Goal: Task Accomplishment & Management: Manage account settings

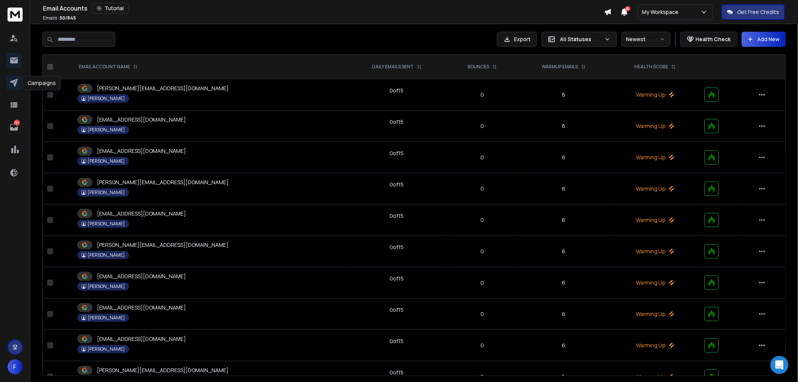
click at [17, 81] on icon at bounding box center [14, 83] width 8 height 8
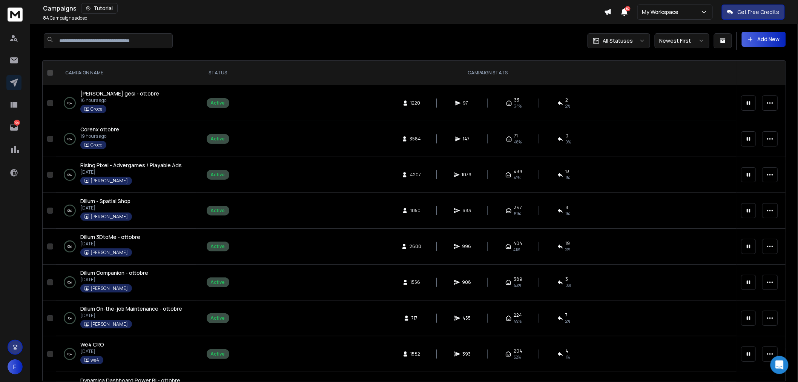
click at [123, 37] on input at bounding box center [108, 40] width 129 height 15
click at [274, 90] on td "1220 97 33 34 % 2 2 %" at bounding box center [488, 103] width 498 height 36
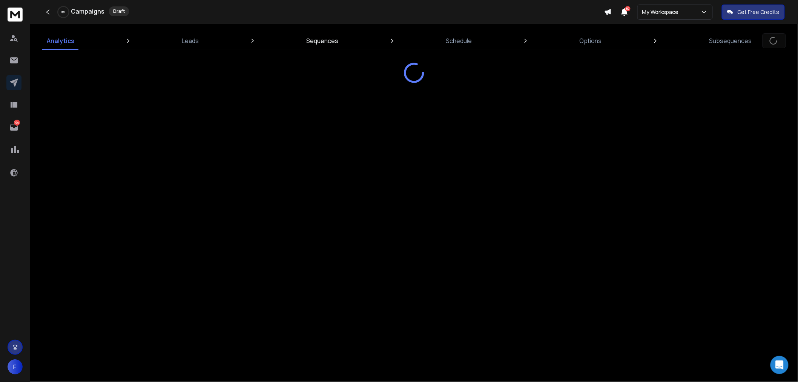
click at [316, 38] on p "Sequences" at bounding box center [322, 40] width 32 height 9
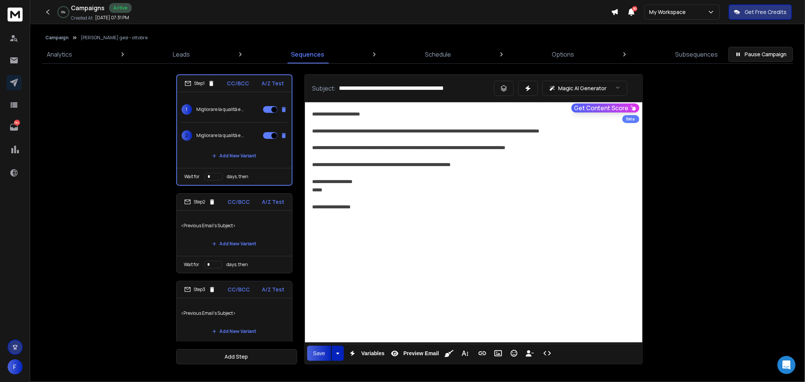
click at [241, 135] on p "Migliorare la qualità e il controllo dei corsi" at bounding box center [221, 135] width 48 height 6
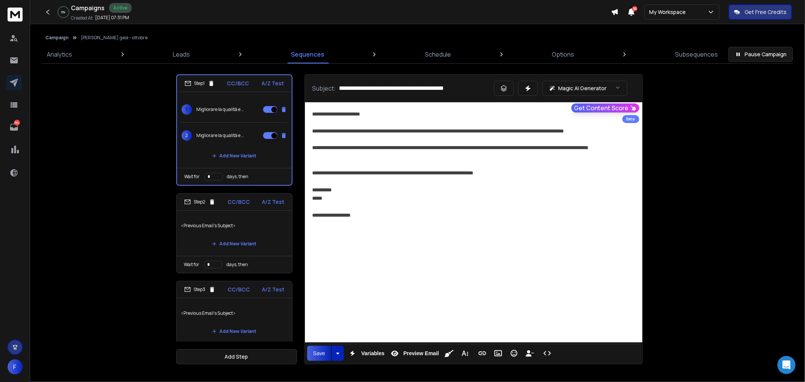
click at [231, 233] on p "<Previous Email's Subject>" at bounding box center [234, 225] width 106 height 21
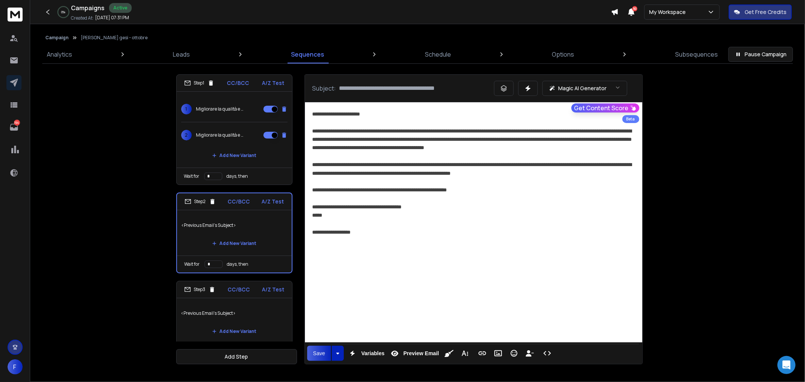
click at [251, 314] on p "<Previous Email's Subject>" at bounding box center [234, 313] width 106 height 21
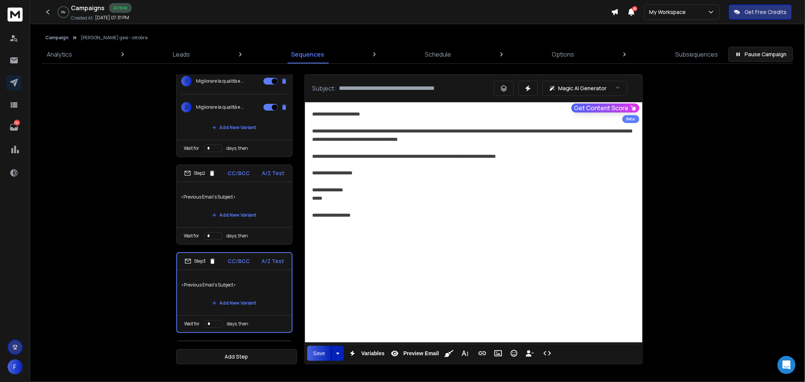
scroll to position [89, 0]
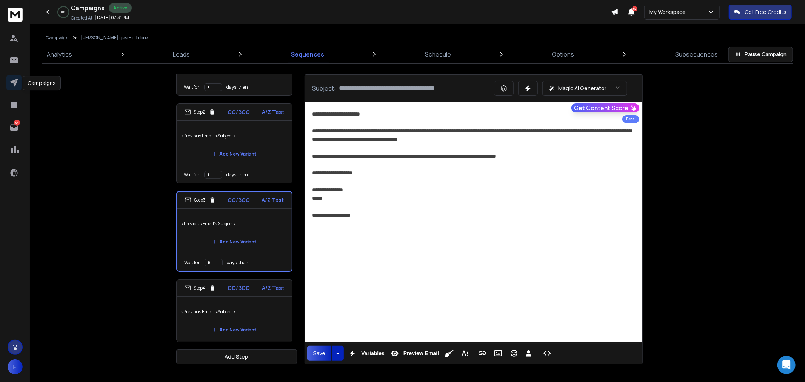
click at [9, 88] on link at bounding box center [13, 82] width 15 height 15
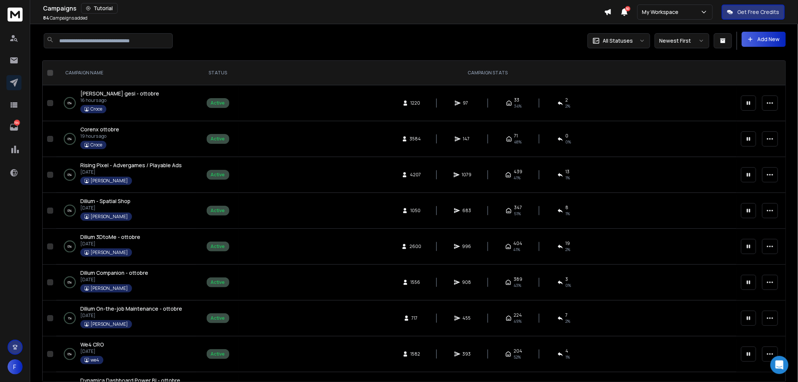
click at [115, 45] on input at bounding box center [108, 40] width 129 height 15
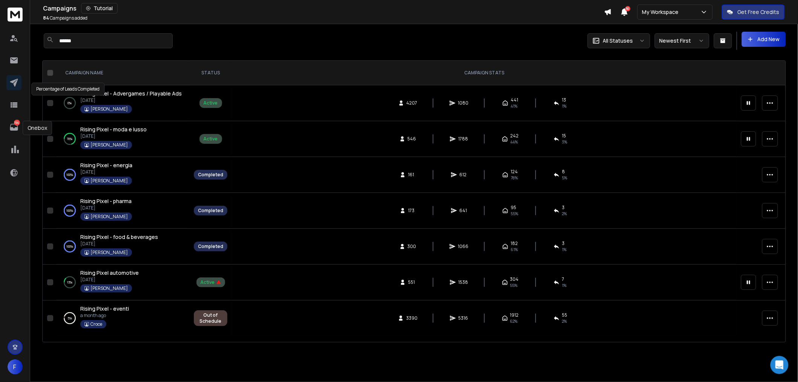
type input "******"
click at [131, 99] on p "[DATE]" at bounding box center [131, 100] width 102 height 6
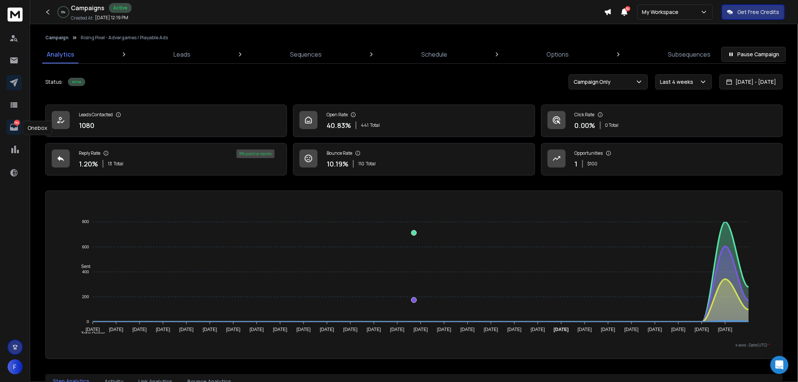
click at [15, 125] on p "194" at bounding box center [17, 123] width 6 height 6
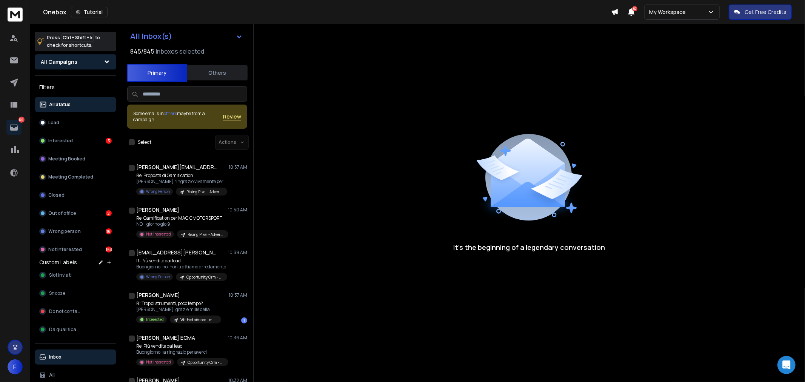
click at [108, 57] on button "All Campaigns" at bounding box center [76, 61] width 82 height 15
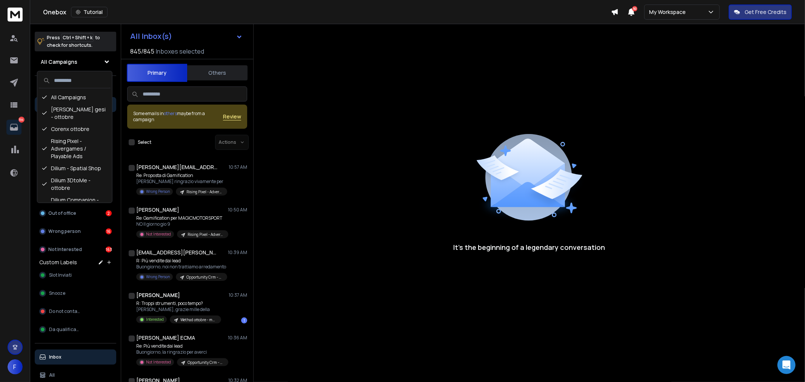
click at [73, 77] on input at bounding box center [75, 80] width 72 height 15
type input "******"
click at [75, 97] on div "All Campaigns" at bounding box center [75, 97] width 72 height 12
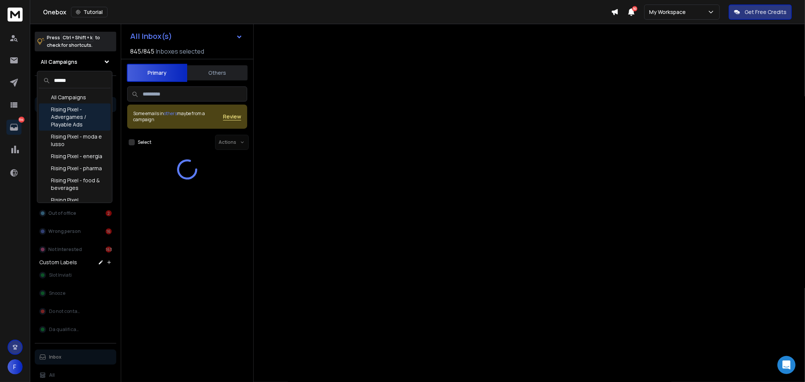
click at [73, 121] on div "Rising Pixel - Advergames / Playable Ads" at bounding box center [75, 116] width 72 height 27
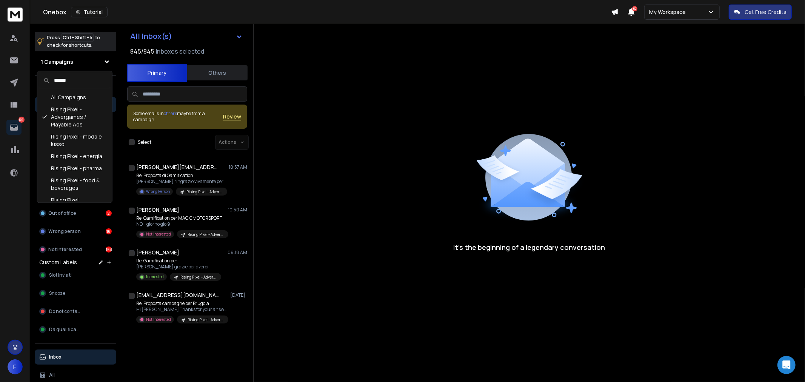
click at [318, 117] on div "It’s the beginning of a legendary conversation" at bounding box center [529, 186] width 551 height 325
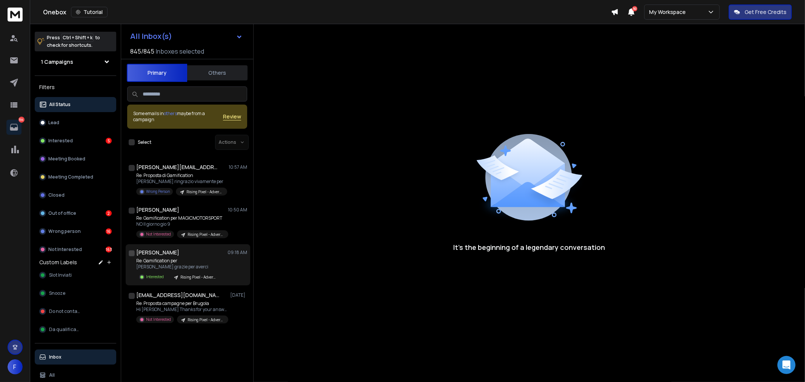
click at [199, 245] on div "[PERSON_NAME] 09:18 AM Re: Gamification per [PERSON_NAME] grazie per averci Int…" at bounding box center [188, 264] width 125 height 41
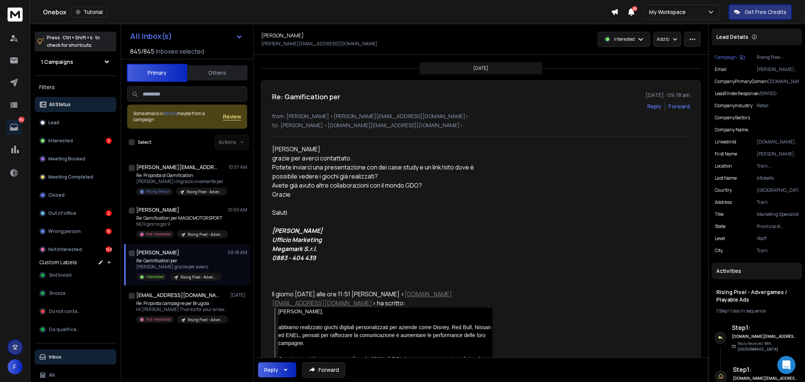
click at [386, 116] on p "from: [PERSON_NAME] <[PERSON_NAME][EMAIL_ADDRESS][DOMAIN_NAME]>" at bounding box center [481, 116] width 418 height 8
copy p "gruppomegamark"
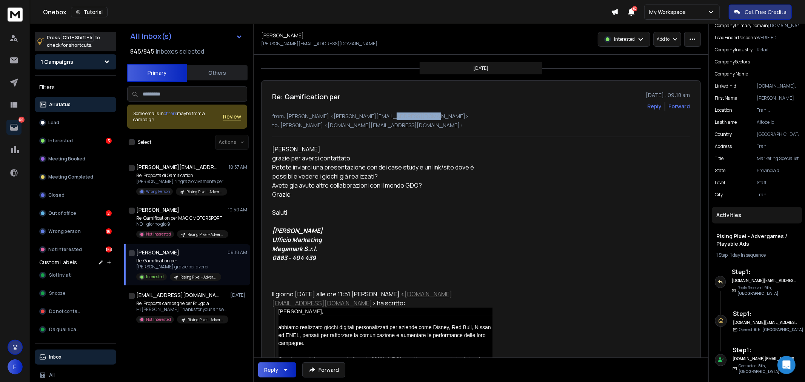
click at [80, 55] on button "1 Campaigns" at bounding box center [76, 61] width 82 height 15
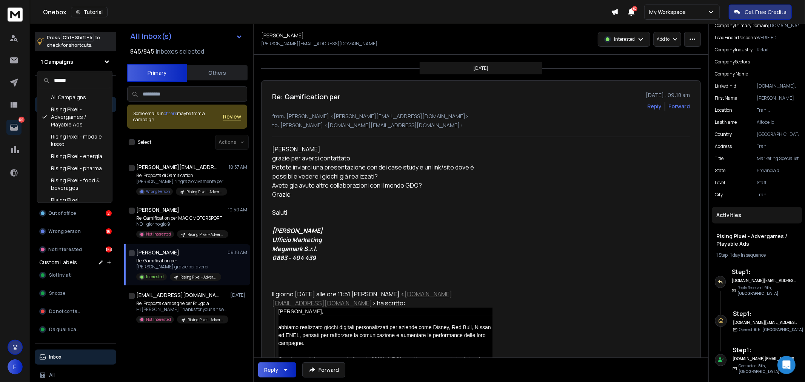
click at [81, 82] on input "******" at bounding box center [75, 80] width 72 height 15
type input "******"
click at [85, 143] on div "Rising Pixel - moda e lusso" at bounding box center [75, 141] width 72 height 20
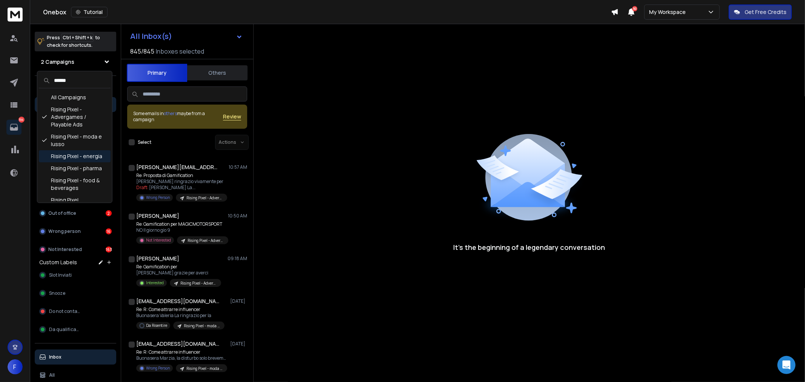
click at [82, 157] on div "Rising Pixel - energia" at bounding box center [75, 156] width 72 height 12
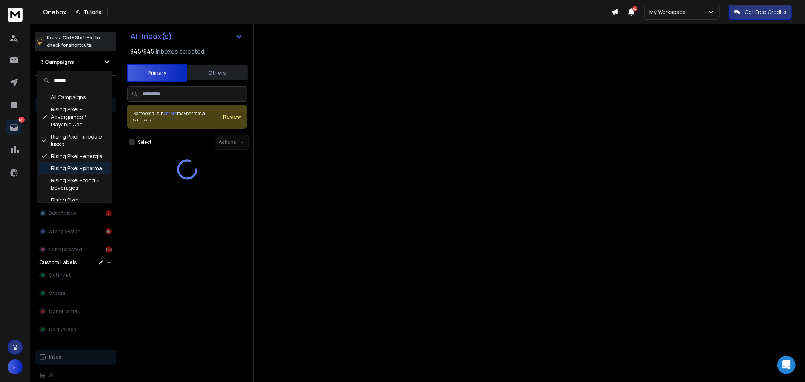
click at [82, 166] on div "Rising Pixel - pharma" at bounding box center [75, 168] width 72 height 12
click at [82, 181] on div "Rising Pixel - food & beverages" at bounding box center [75, 184] width 72 height 20
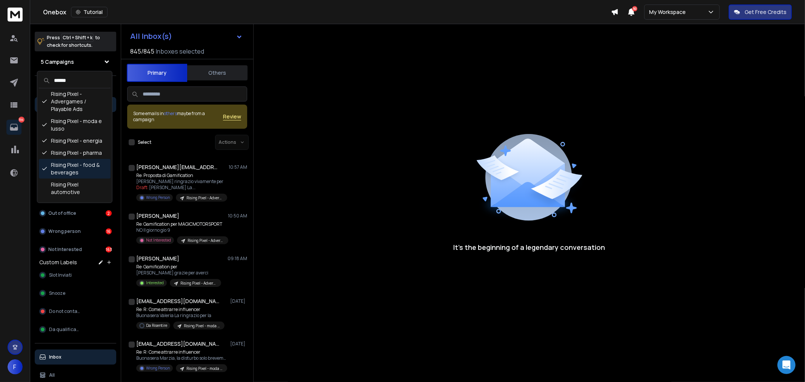
scroll to position [24, 0]
drag, startPoint x: 78, startPoint y: 180, endPoint x: 77, endPoint y: 187, distance: 6.5
click at [78, 181] on div "Rising Pixel automotive" at bounding box center [75, 180] width 72 height 20
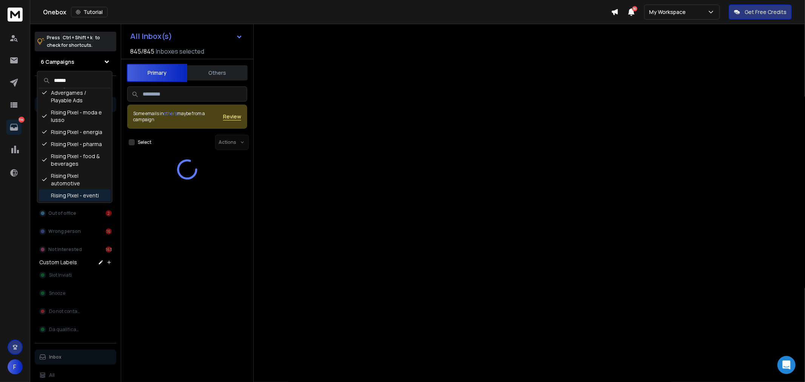
click at [77, 195] on div "Rising Pixel - eventi" at bounding box center [75, 195] width 72 height 12
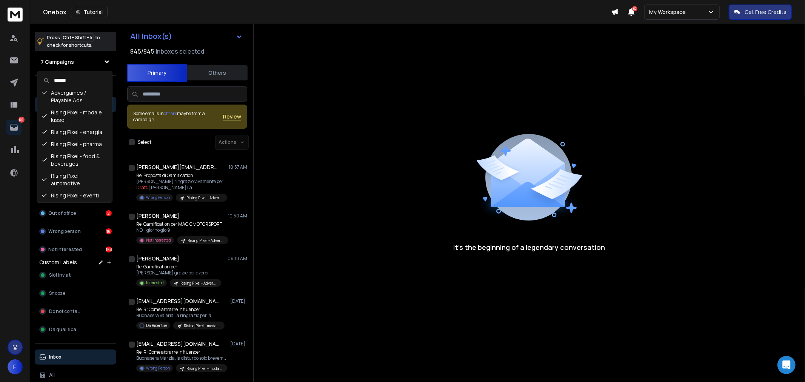
click at [364, 143] on div "It’s the beginning of a legendary conversation" at bounding box center [529, 186] width 551 height 325
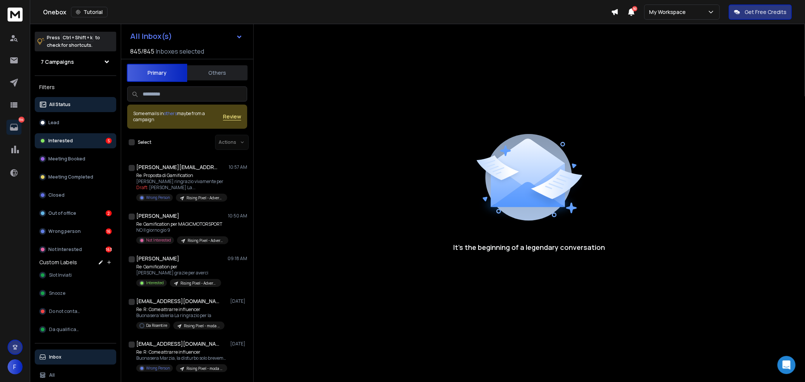
click at [68, 140] on p "Interested" at bounding box center [60, 141] width 25 height 6
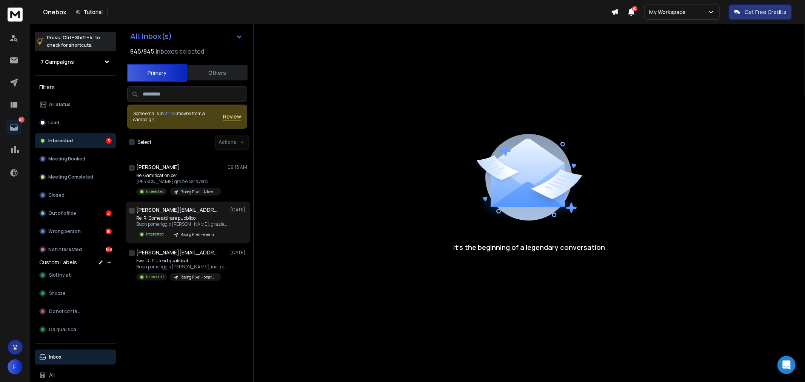
click at [238, 226] on div "Re: R: Come attirare pubblico Buon pomeriggio [PERSON_NAME], grazie per il Inte…" at bounding box center [191, 226] width 111 height 23
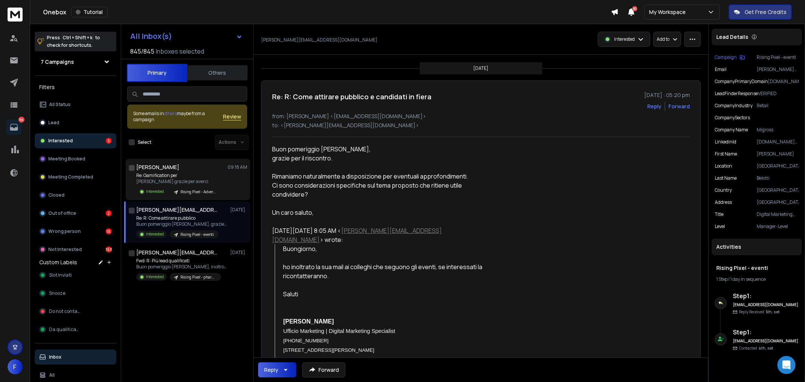
click at [205, 167] on div "[PERSON_NAME] 09:18 AM" at bounding box center [191, 167] width 111 height 8
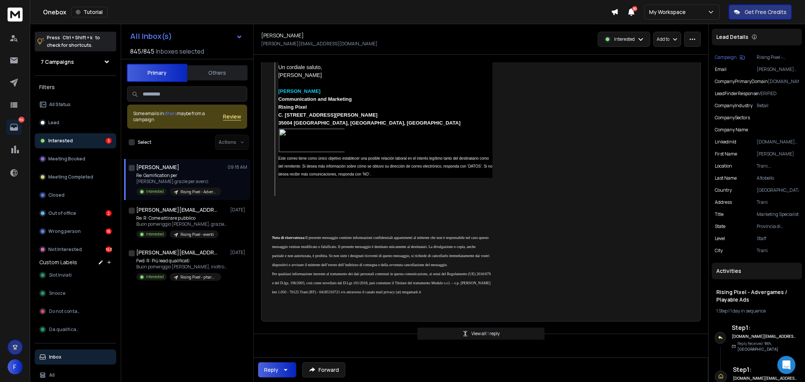
scroll to position [349, 0]
click at [506, 330] on div "View all 1 reply" at bounding box center [480, 334] width 127 height 12
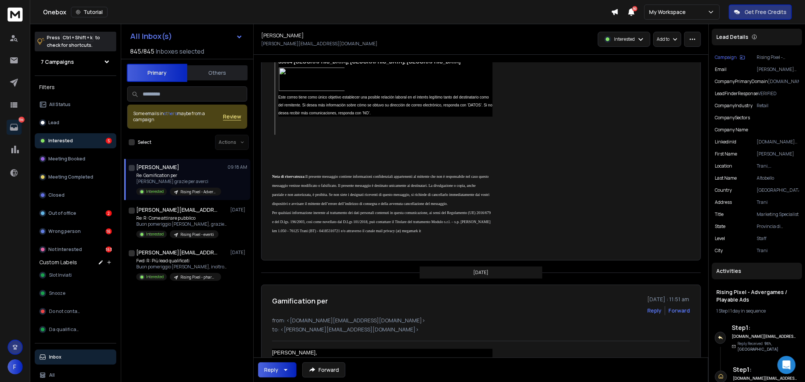
scroll to position [601, 0]
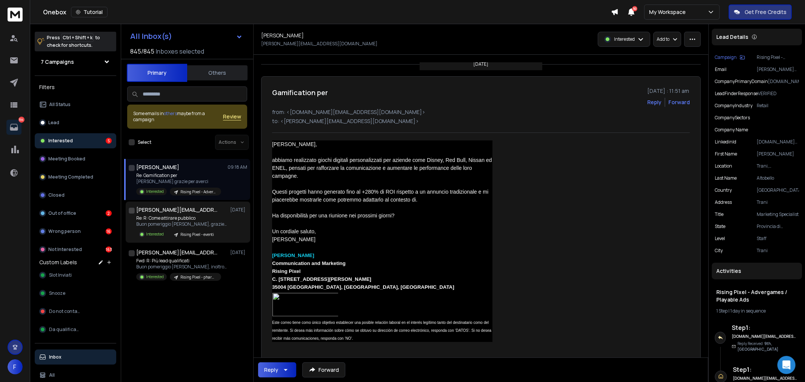
click at [206, 209] on h1 "[PERSON_NAME][EMAIL_ADDRESS][DOMAIN_NAME]" at bounding box center [177, 210] width 83 height 8
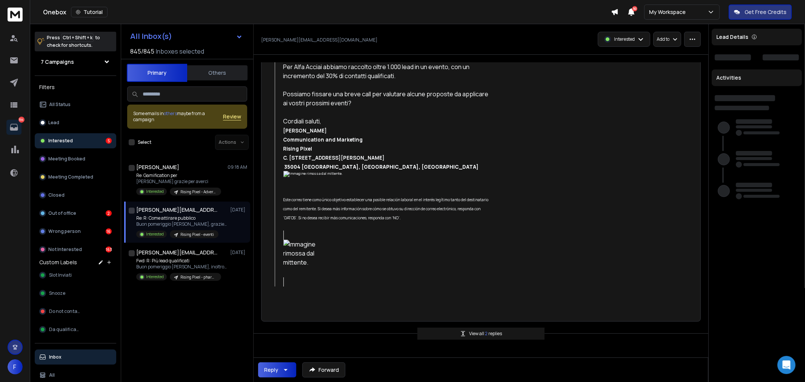
scroll to position [485, 0]
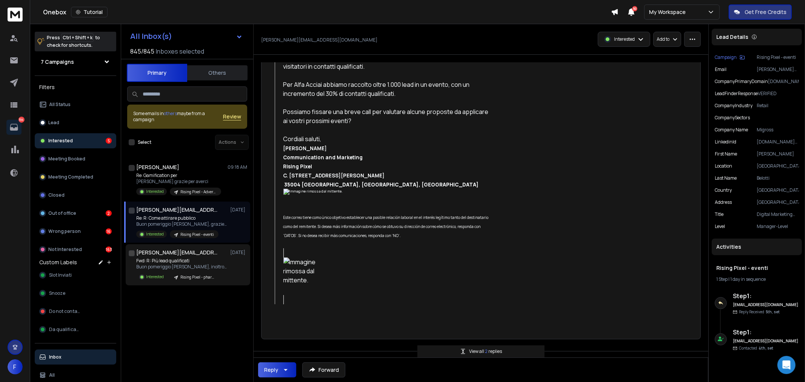
click at [214, 252] on div "[PERSON_NAME][EMAIL_ADDRESS][DOMAIN_NAME] [DATE]" at bounding box center [191, 253] width 111 height 8
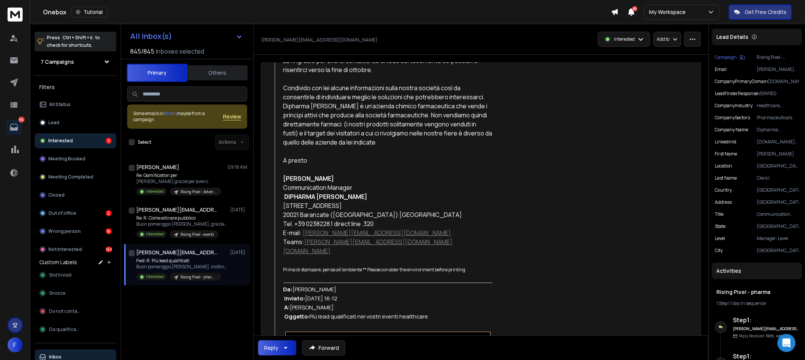
scroll to position [377, 0]
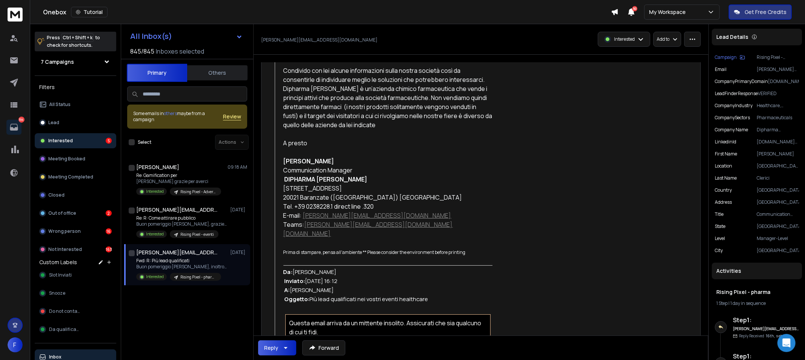
click at [288, 175] on strong "DIPHARMA [PERSON_NAME]" at bounding box center [326, 179] width 83 height 8
copy span "DIPHARMA [PERSON_NAME]"
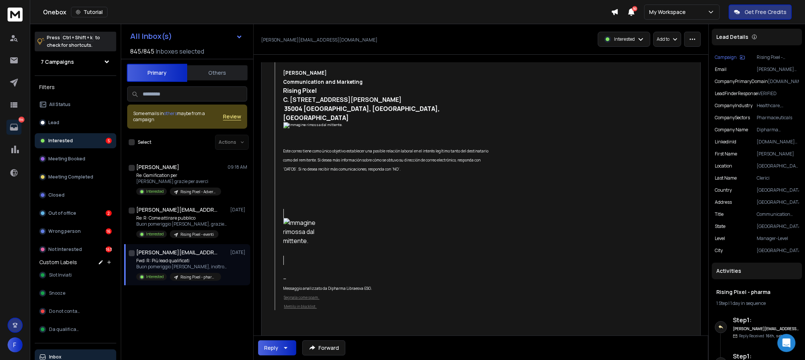
scroll to position [825, 0]
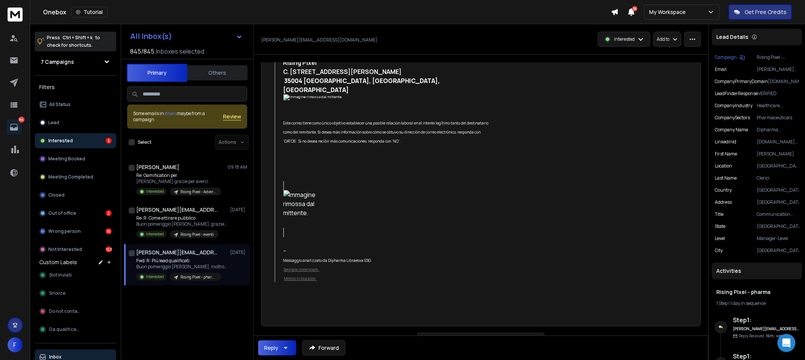
drag, startPoint x: 500, startPoint y: 329, endPoint x: 495, endPoint y: 314, distance: 16.2
drag, startPoint x: 495, startPoint y: 314, endPoint x: 489, endPoint y: 274, distance: 39.8
click at [495, 335] on p "View all 3 replies" at bounding box center [485, 338] width 33 height 6
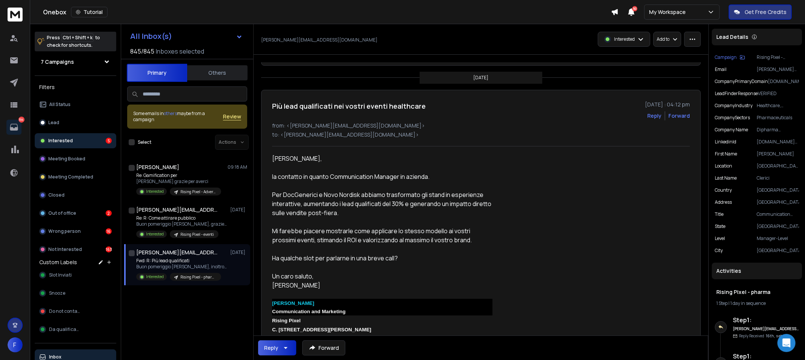
scroll to position [3969, 0]
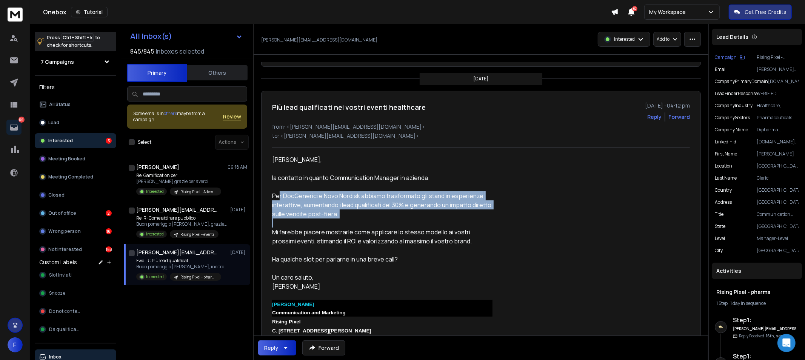
drag, startPoint x: 277, startPoint y: 209, endPoint x: 374, endPoint y: 241, distance: 101.5
click at [374, 241] on b "Per DocGenerici e Novo Nordisk abbiamo trasformato gli stand in esperienze inte…" at bounding box center [382, 303] width 220 height 225
click at [372, 228] on div at bounding box center [382, 222] width 220 height 9
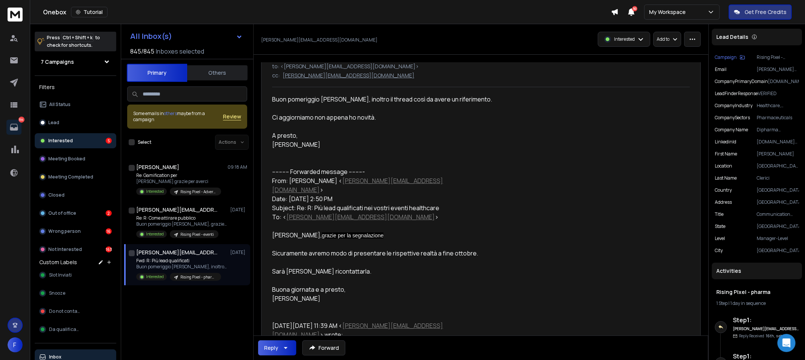
scroll to position [0, 0]
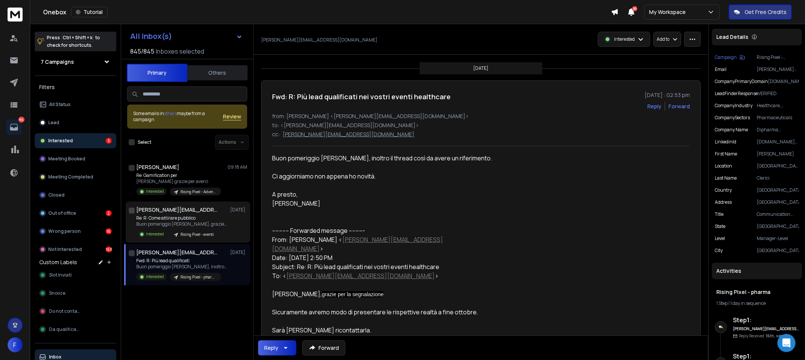
click at [195, 210] on h1 "[PERSON_NAME][EMAIL_ADDRESS][DOMAIN_NAME]" at bounding box center [177, 210] width 83 height 8
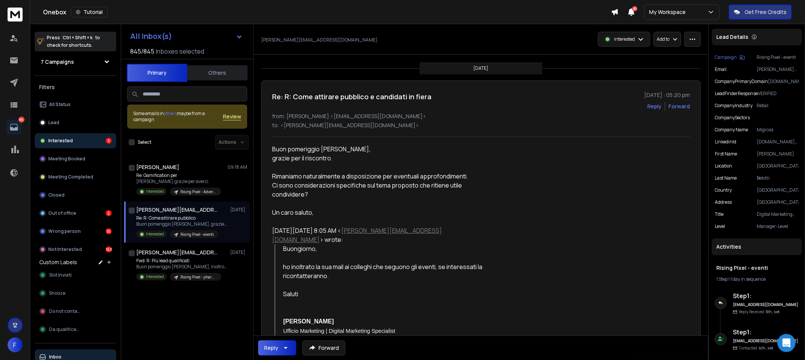
click at [211, 241] on div "[PERSON_NAME][EMAIL_ADDRESS][DOMAIN_NAME] [DATE] Re: R: Come attirare pubblico …" at bounding box center [188, 221] width 125 height 41
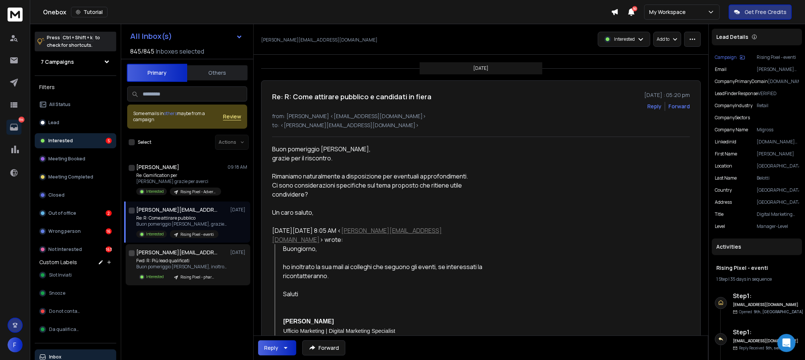
click at [216, 257] on div "[EMAIL_ADDRESS][DOMAIN_NAME] [DATE] Fwd: R: Più lead qualificati Buon pomeriggi…" at bounding box center [191, 265] width 111 height 32
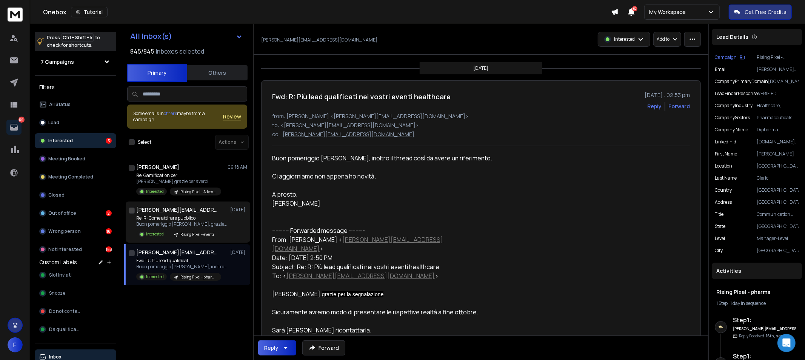
click at [197, 226] on p "Buon pomeriggio [PERSON_NAME], grazie per il" at bounding box center [181, 224] width 91 height 6
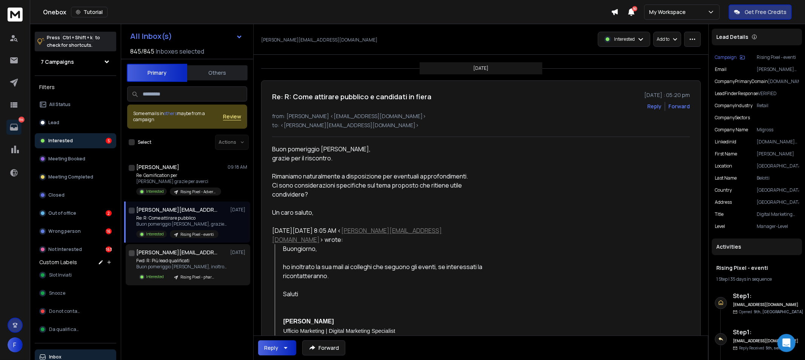
click at [183, 277] on p "Rising Pixel - pharma" at bounding box center [198, 277] width 36 height 6
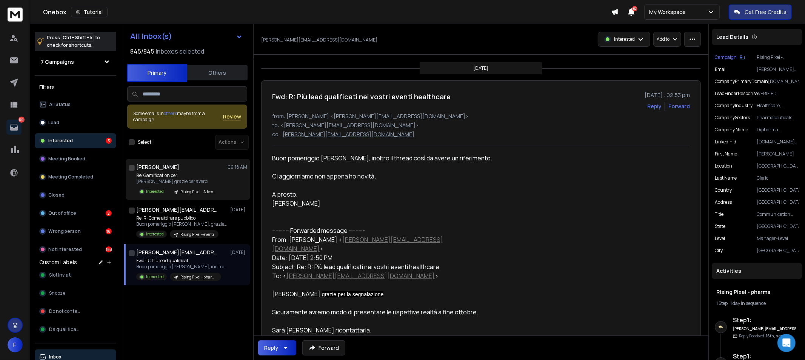
click at [195, 169] on div "[PERSON_NAME] 09:18 AM" at bounding box center [191, 167] width 111 height 8
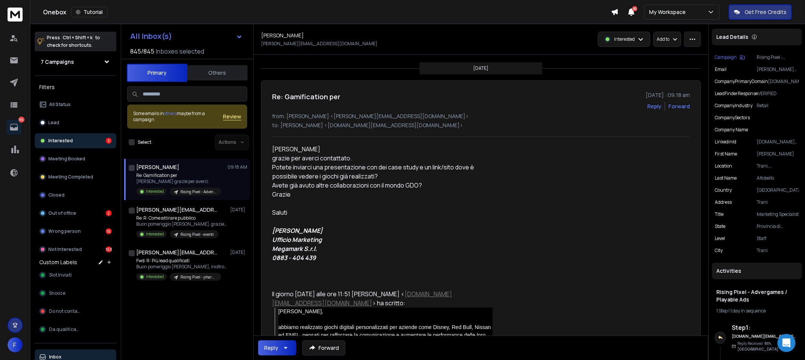
click at [397, 115] on p "from: [PERSON_NAME] <[PERSON_NAME][EMAIL_ADDRESS][DOMAIN_NAME]>" at bounding box center [481, 116] width 418 height 8
copy p "gruppomegamark"
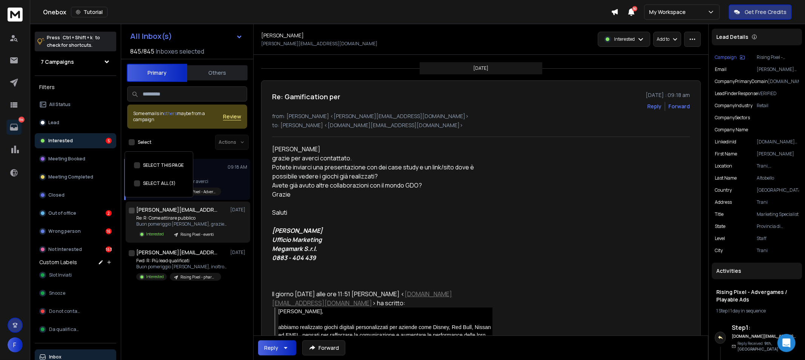
click at [200, 222] on p "Buon pomeriggio [PERSON_NAME], grazie per il" at bounding box center [181, 224] width 91 height 6
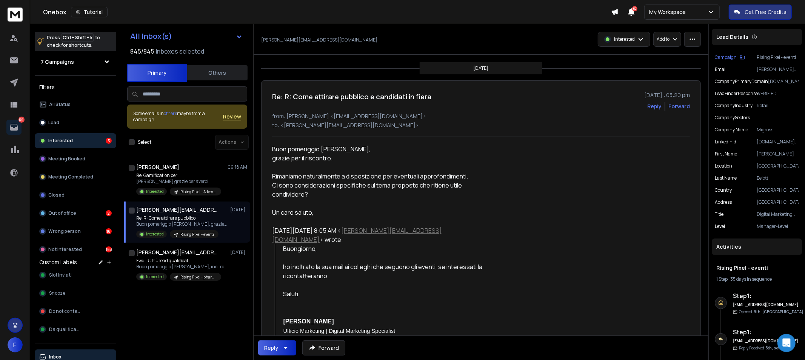
copy p "migross"
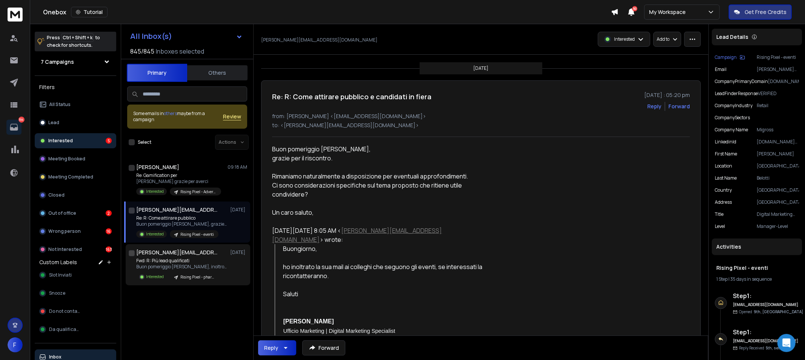
click at [185, 255] on h1 "[PERSON_NAME][EMAIL_ADDRESS][DOMAIN_NAME]" at bounding box center [177, 253] width 83 height 8
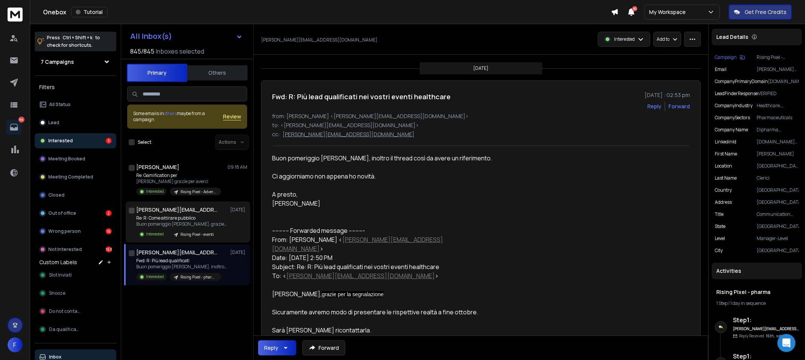
click at [167, 240] on div "[PERSON_NAME][EMAIL_ADDRESS][DOMAIN_NAME] [DATE] Re: R: Come attirare pubblico …" at bounding box center [188, 221] width 125 height 41
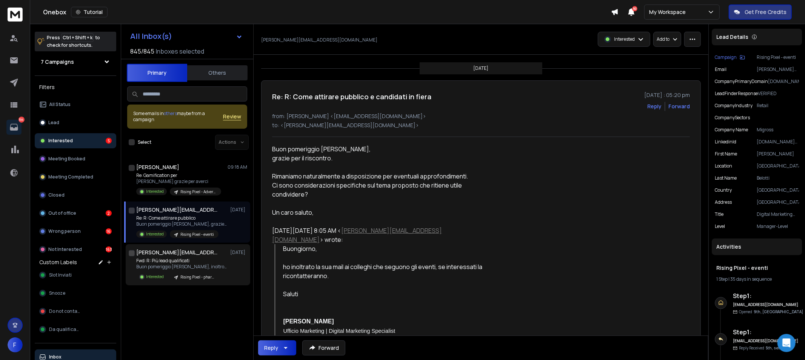
click at [205, 253] on h1 "[PERSON_NAME][EMAIL_ADDRESS][DOMAIN_NAME]" at bounding box center [177, 253] width 83 height 8
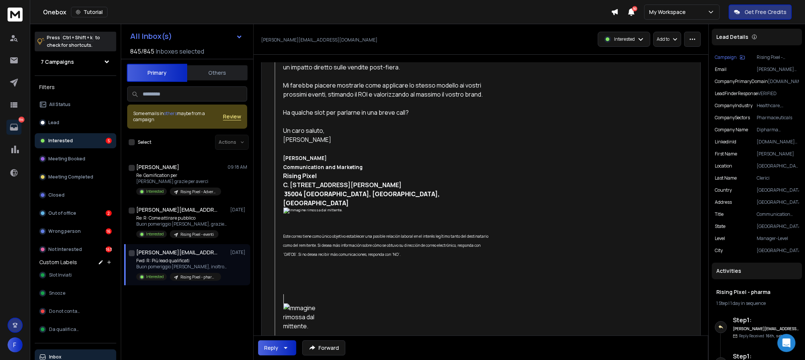
scroll to position [712, 0]
click at [780, 131] on p "Dipharma [PERSON_NAME]" at bounding box center [778, 130] width 42 height 6
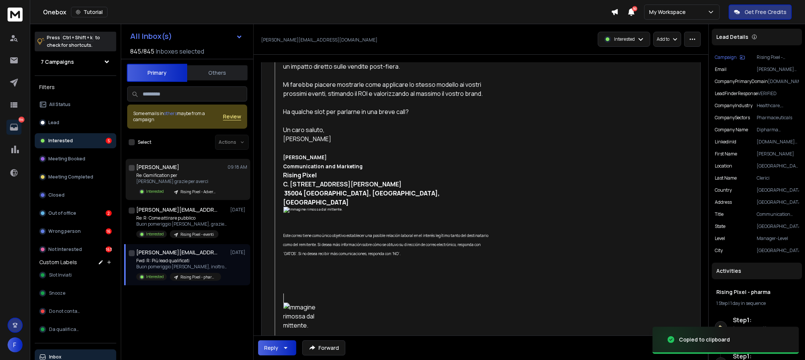
click at [205, 182] on p "[PERSON_NAME] grazie per averci" at bounding box center [178, 181] width 85 height 6
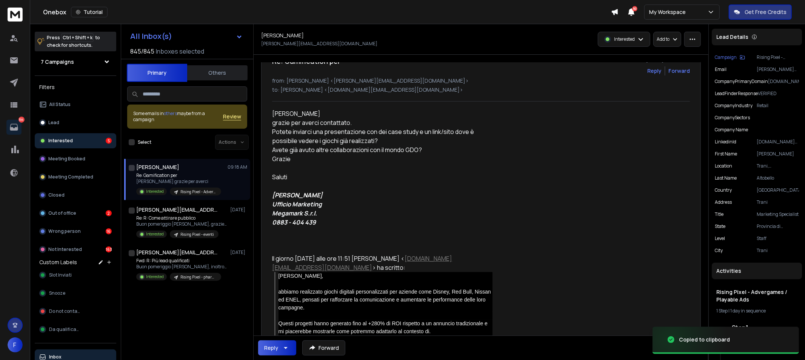
scroll to position [0, 0]
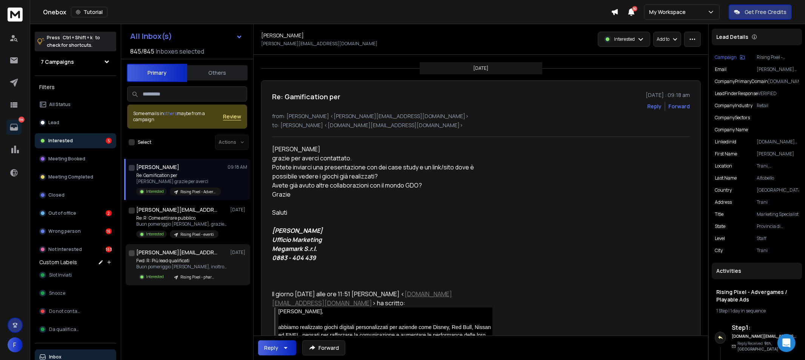
click at [178, 258] on p "Fwd: R: Più lead qualificati" at bounding box center [181, 261] width 91 height 6
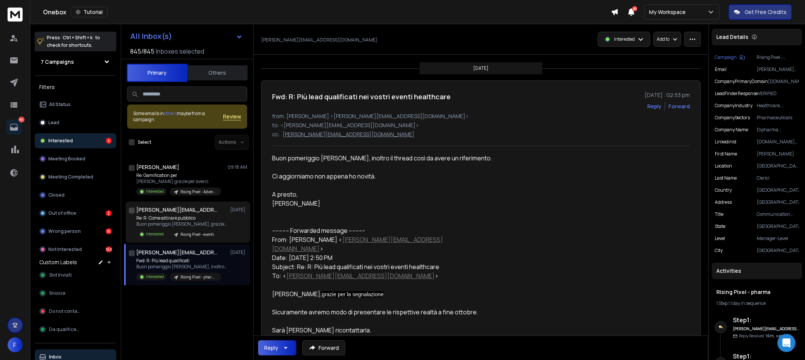
click at [193, 235] on p "Rising Pixel - eventi" at bounding box center [197, 235] width 34 height 6
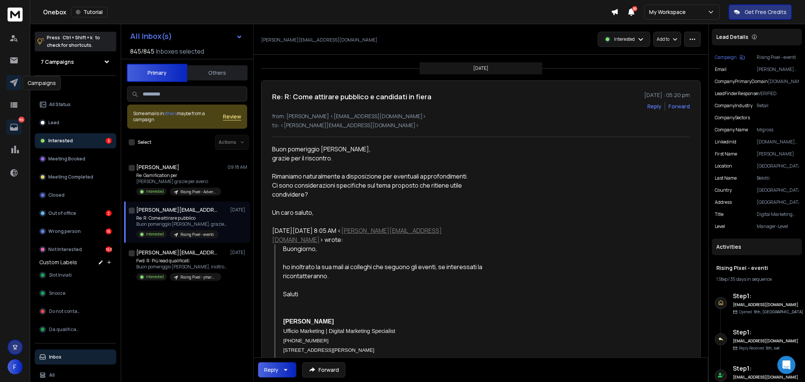
click at [14, 78] on icon at bounding box center [13, 82] width 9 height 9
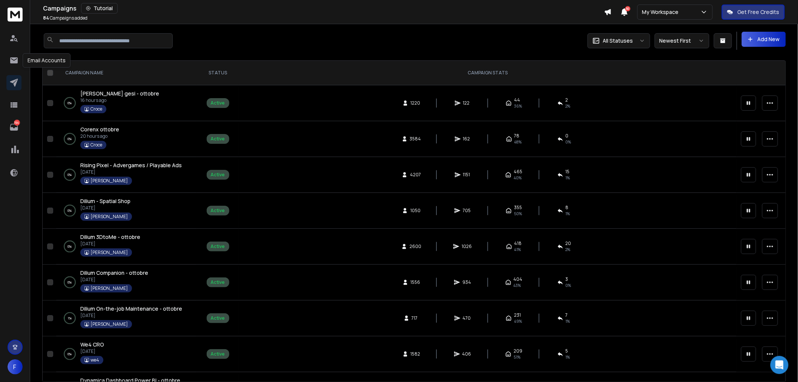
click at [96, 37] on input at bounding box center [108, 40] width 129 height 15
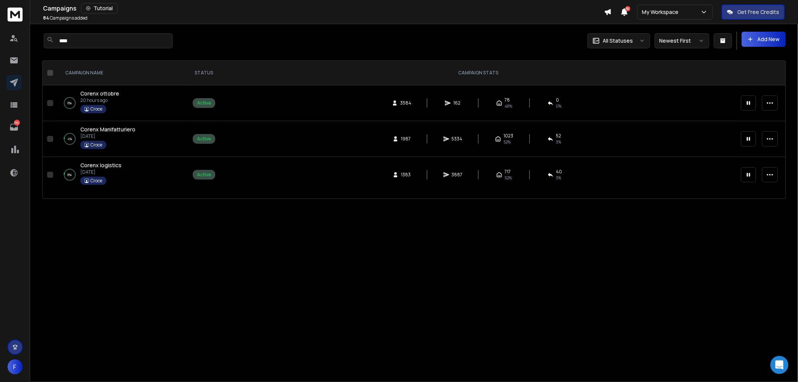
type input "****"
click at [117, 94] on span "Corenx ottobre" at bounding box center [99, 93] width 39 height 7
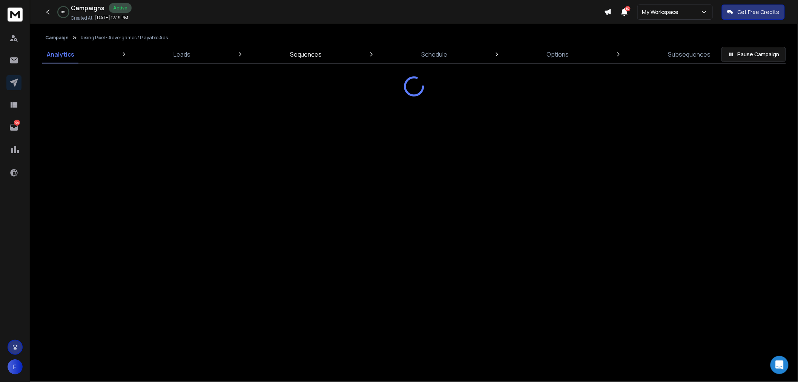
click at [325, 57] on link "Sequences" at bounding box center [306, 54] width 41 height 18
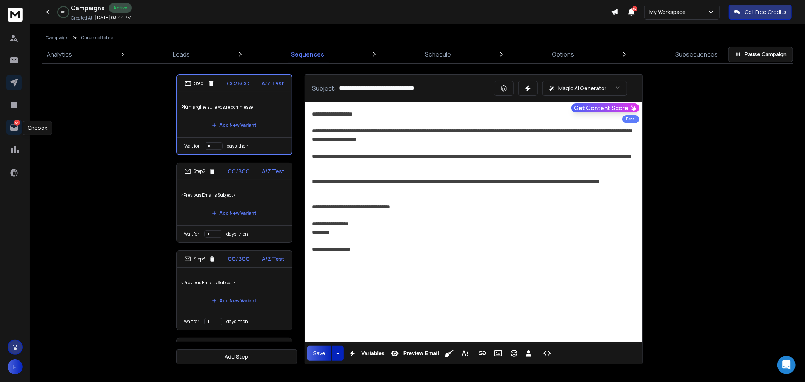
click at [20, 131] on link "194" at bounding box center [13, 127] width 15 height 15
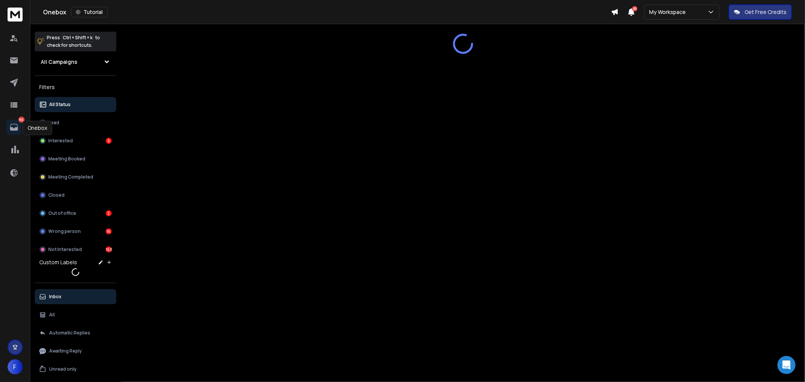
click at [20, 131] on link "194" at bounding box center [13, 127] width 15 height 15
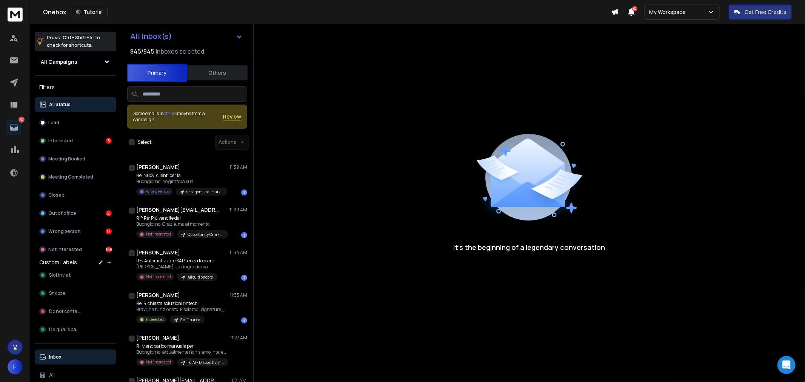
click at [206, 89] on input at bounding box center [187, 93] width 120 height 15
click at [84, 53] on div "Press Ctrl + Shift + k to check for shortcuts. All Campaigns All Campaigns" at bounding box center [76, 49] width 82 height 41
click at [84, 55] on button "All Campaigns" at bounding box center [76, 61] width 82 height 15
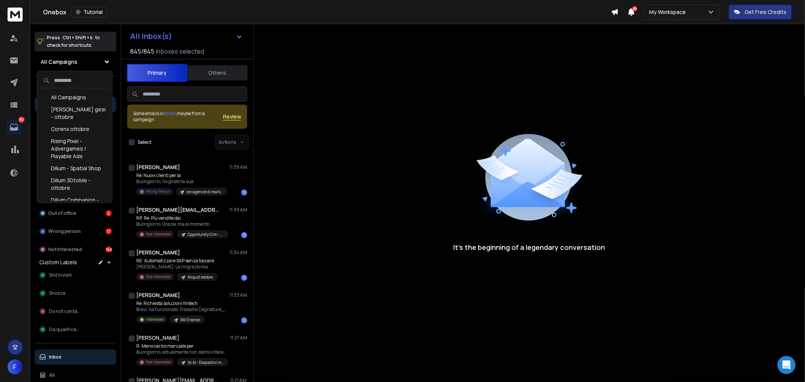
click at [85, 82] on input at bounding box center [75, 80] width 72 height 15
type input "****"
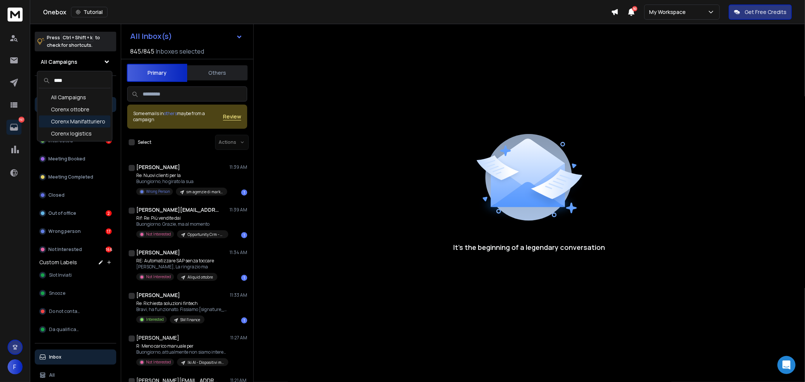
click at [84, 123] on div "Corenx Manifatturiero" at bounding box center [75, 121] width 72 height 12
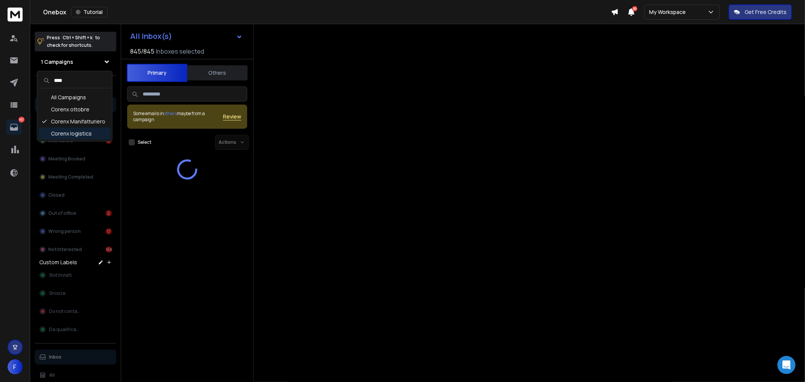
click at [82, 134] on div "Corenx logistics" at bounding box center [75, 134] width 72 height 12
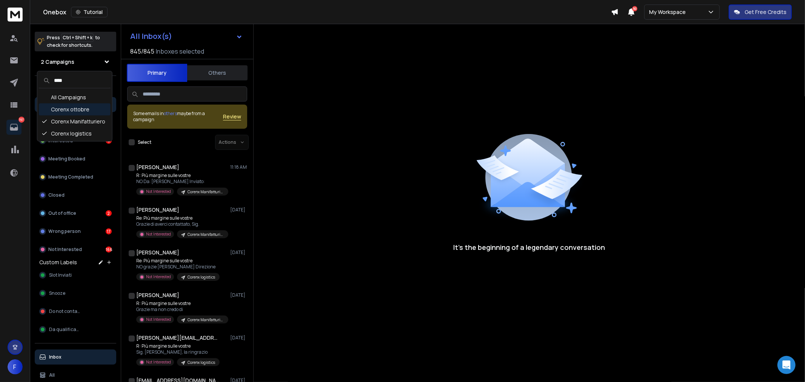
click at [78, 111] on div "Corenx ottobre" at bounding box center [75, 109] width 72 height 12
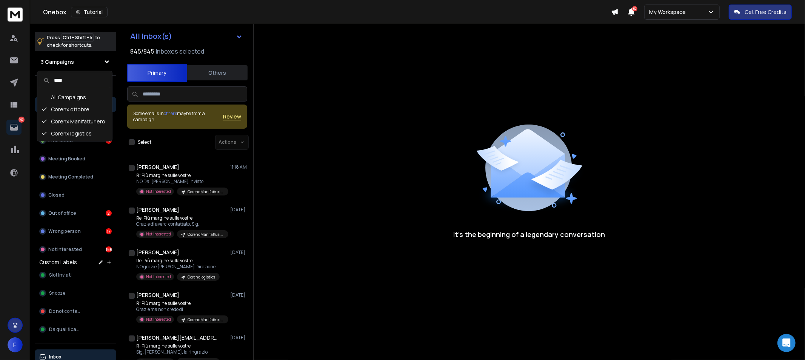
click at [333, 180] on div "It’s the beginning of a legendary conversation" at bounding box center [529, 177] width 551 height 306
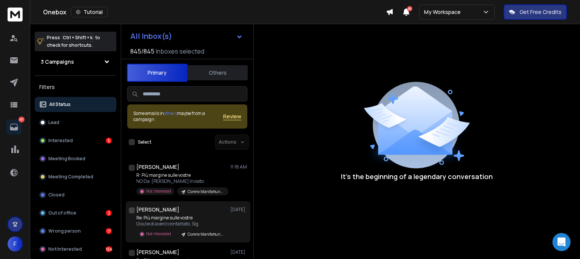
click at [204, 214] on div "Stella Tenuta [DATE] Re: Più margine sulle vostre Grazie di averci contattato, …" at bounding box center [191, 222] width 111 height 32
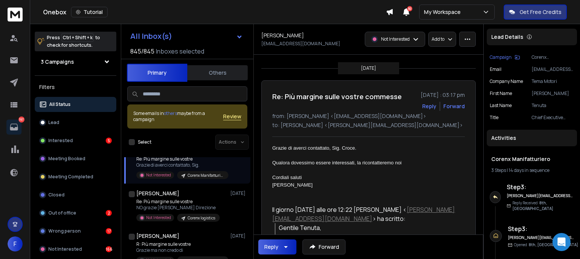
scroll to position [60, 0]
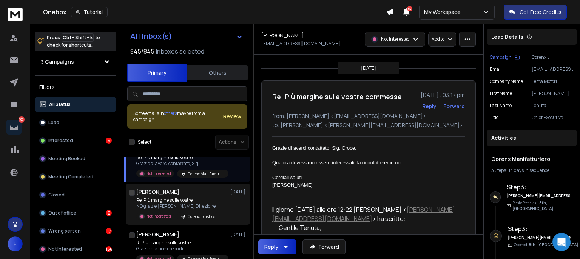
click at [208, 197] on p "Re: Più margine sulle vostre" at bounding box center [177, 200] width 83 height 6
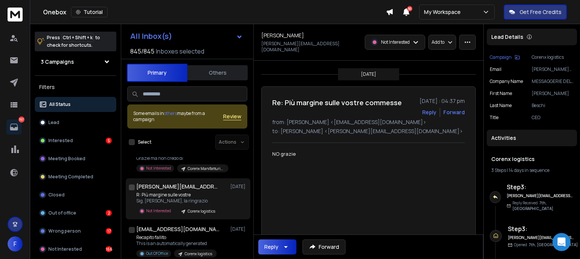
scroll to position [121, 0]
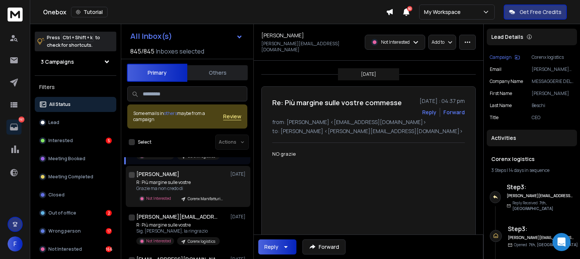
click at [195, 192] on div "R: Più margine sulle vostre Grazie ma non credo di Not Interested Corenx Manifa…" at bounding box center [182, 191] width 92 height 23
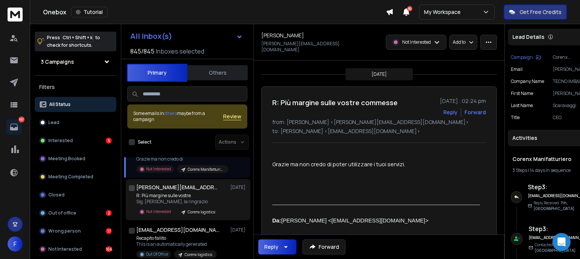
scroll to position [151, 0]
click at [206, 194] on p "R: Più margine sulle vostre" at bounding box center [177, 195] width 83 height 6
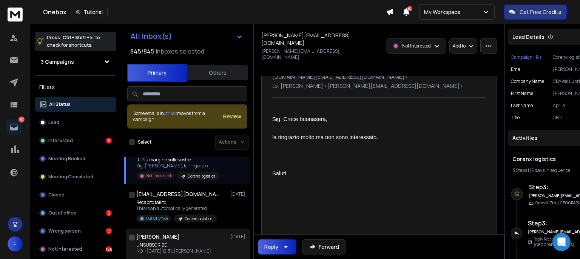
scroll to position [241, 0]
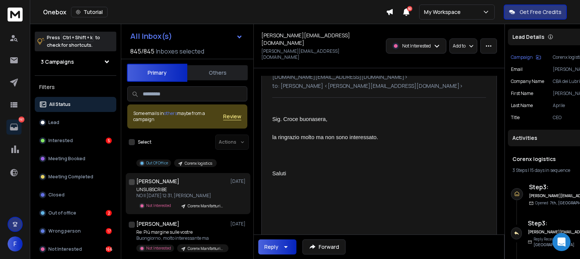
click at [231, 200] on div "UNSUBSCRIBE NO Il [DATE] 12:31, [PERSON_NAME] Not Interested Corenx Manifatturi…" at bounding box center [191, 198] width 111 height 23
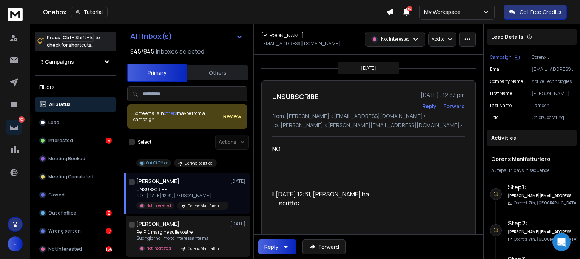
click at [226, 236] on div "Re: Più margine sulle vostre Buongiorno , molto interessante ma Not Interested …" at bounding box center [182, 240] width 92 height 23
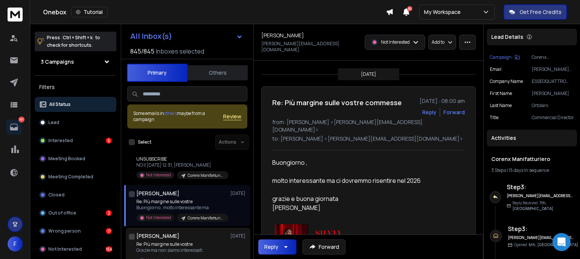
scroll to position [302, 0]
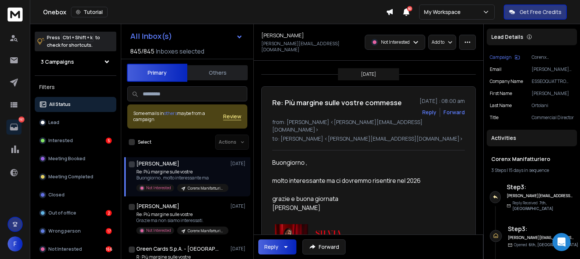
click at [406, 41] on p "Not Interested" at bounding box center [395, 42] width 29 height 6
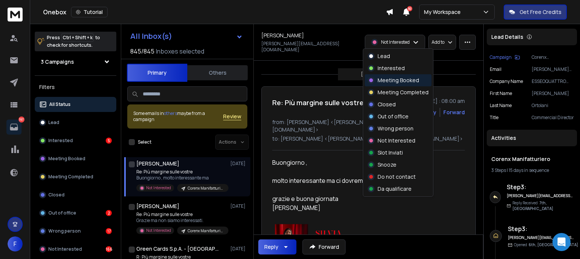
click at [398, 74] on div "Lead Interested Meeting Booked Meeting Completed Closed Out of office Wrong per…" at bounding box center [398, 122] width 71 height 149
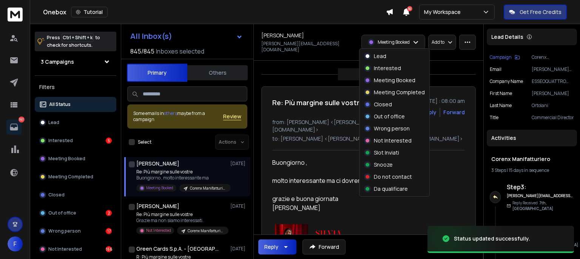
click at [404, 40] on p "Meeting Booked" at bounding box center [393, 42] width 32 height 6
drag, startPoint x: 398, startPoint y: 64, endPoint x: 404, endPoint y: 63, distance: 6.1
click at [398, 65] on p "Interested" at bounding box center [387, 69] width 27 height 8
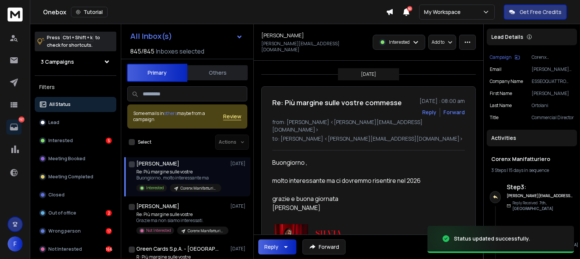
click at [469, 43] on button "button" at bounding box center [467, 42] width 17 height 15
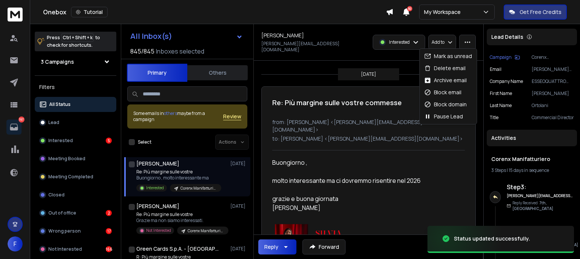
drag, startPoint x: 453, startPoint y: 54, endPoint x: 346, endPoint y: 124, distance: 127.6
click at [453, 54] on div "Mark as unread" at bounding box center [448, 56] width 48 height 8
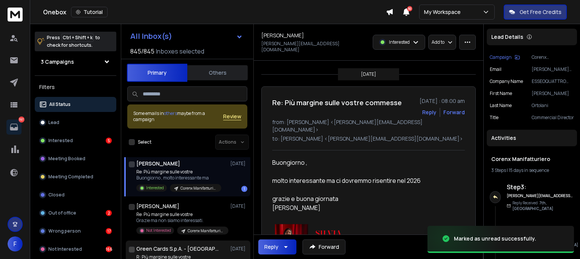
drag, startPoint x: 218, startPoint y: 241, endPoint x: 216, endPoint y: 230, distance: 11.5
click at [218, 241] on div "Green Cards S.p.A. - [PERSON_NAME] [DATE] R: Più margine sulle vostre No Da: [P…" at bounding box center [188, 261] width 125 height 41
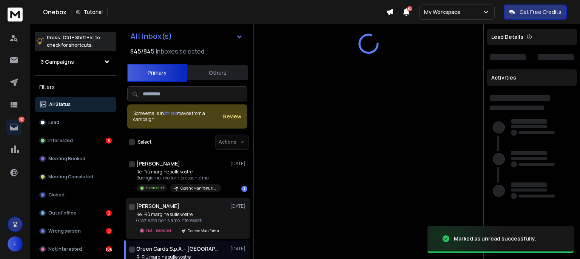
click at [209, 208] on div "[PERSON_NAME] [DATE]" at bounding box center [191, 207] width 111 height 8
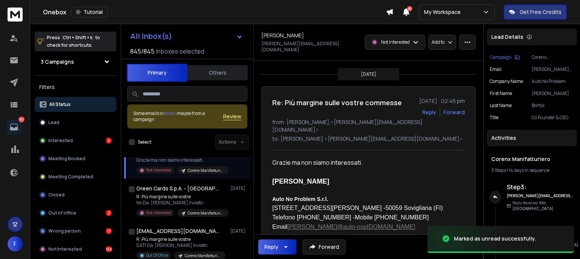
click at [210, 211] on p "Corenx Manifatturiero" at bounding box center [206, 214] width 36 height 6
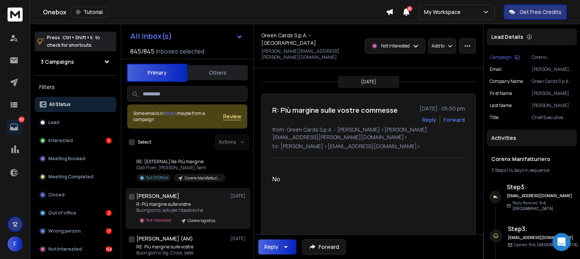
scroll to position [483, 0]
click at [203, 214] on div "R: Più margine sulle vostre Buongiorno, solo per ribadire che Not Interested Co…" at bounding box center [177, 212] width 83 height 23
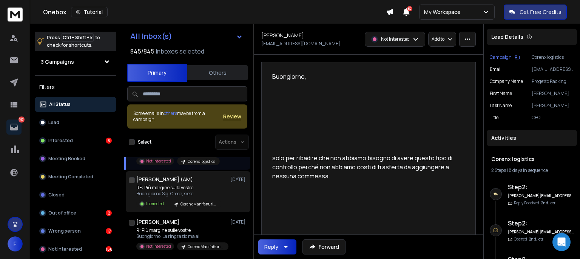
scroll to position [543, 0]
click at [195, 191] on p "Buon giorno Sig. Croce, siete" at bounding box center [178, 192] width 85 height 6
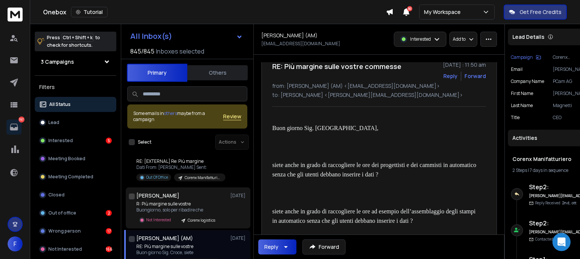
scroll to position [483, 0]
click at [215, 206] on p "R: Più margine sulle vostre" at bounding box center [177, 204] width 83 height 6
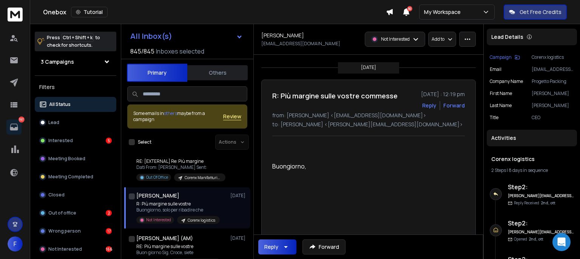
scroll to position [0, 0]
click at [367, 120] on div "R: Più margine sulle vostre commesse [DATE] : 12:19 pm Reply Forward from: [PER…" at bounding box center [368, 110] width 192 height 38
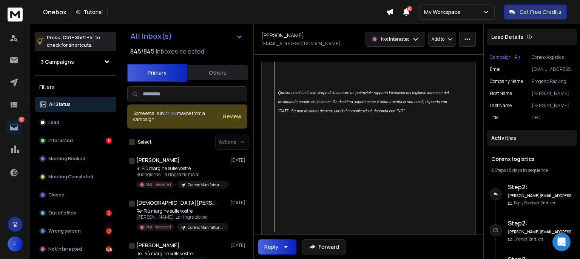
scroll to position [4256, 0]
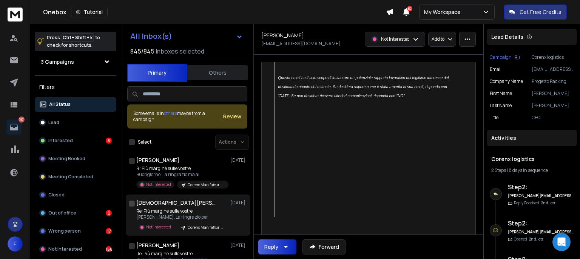
click at [190, 200] on div "[DEMOGRAPHIC_DATA][PERSON_NAME] [DATE]" at bounding box center [191, 203] width 111 height 8
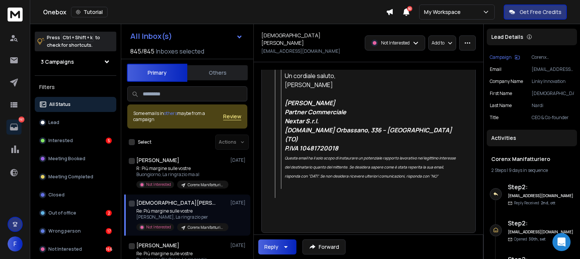
scroll to position [638, 0]
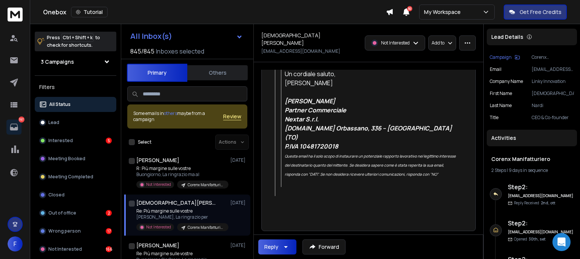
click at [378, 237] on div "View all 2 replies" at bounding box center [367, 243] width 65 height 12
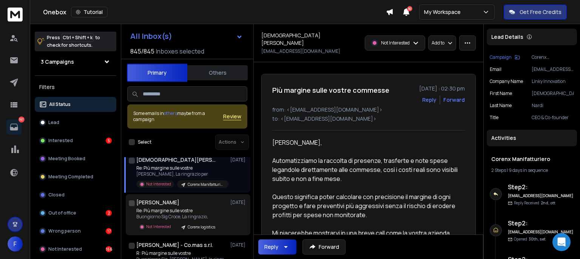
scroll to position [664, 0]
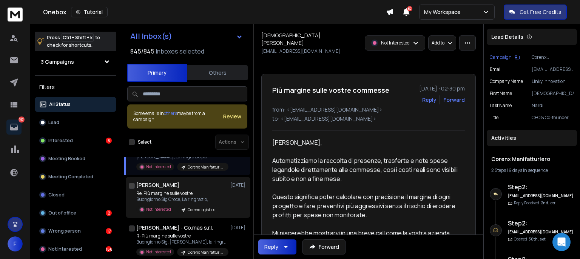
click at [211, 203] on div "Re: Più margine sulle vostre Buongiorno Sig Croce, La ringrazio, Not Interested…" at bounding box center [177, 202] width 83 height 23
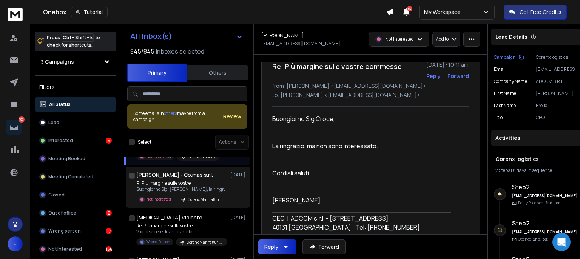
scroll to position [724, 0]
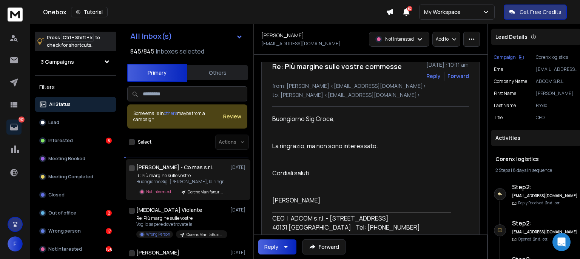
click at [221, 181] on p "Buongiorno Sig. [PERSON_NAME], la ringrazio" at bounding box center [181, 182] width 91 height 6
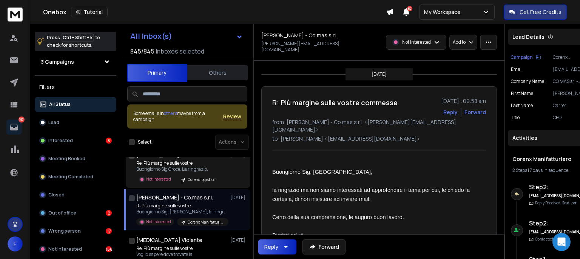
scroll to position [694, 0]
click at [210, 178] on p "Corenx logistics" at bounding box center [202, 180] width 28 height 6
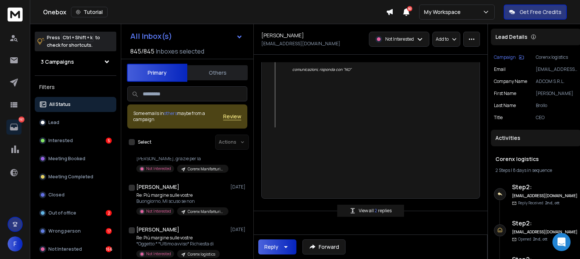
scroll to position [2136, 0]
click at [353, 208] on div "View all 2 replies" at bounding box center [370, 211] width 66 height 12
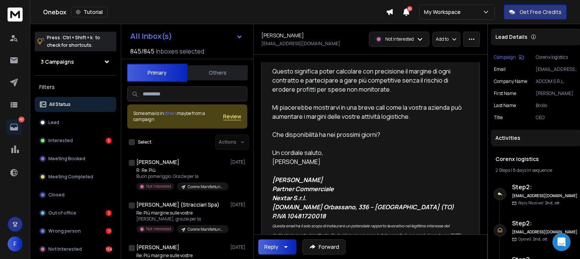
scroll to position [2981, 0]
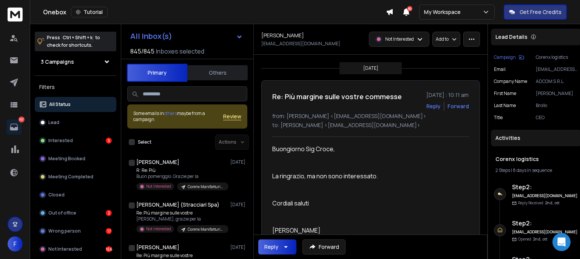
scroll to position [181, 0]
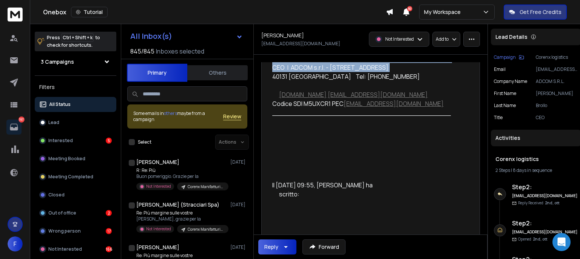
drag, startPoint x: 481, startPoint y: 79, endPoint x: 482, endPoint y: 96, distance: 17.4
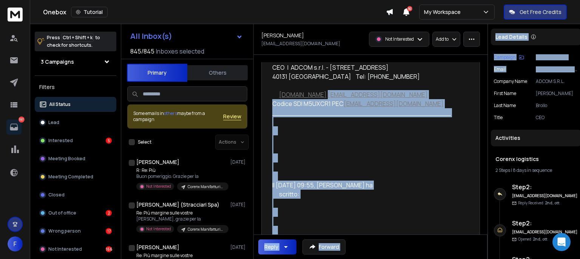
drag, startPoint x: 484, startPoint y: 83, endPoint x: 481, endPoint y: 124, distance: 40.9
click at [480, 129] on div "All Inbox(s) 845 / 845 Inboxes selected Primary Others Some emails in others ma…" at bounding box center [352, 153] width 463 height 259
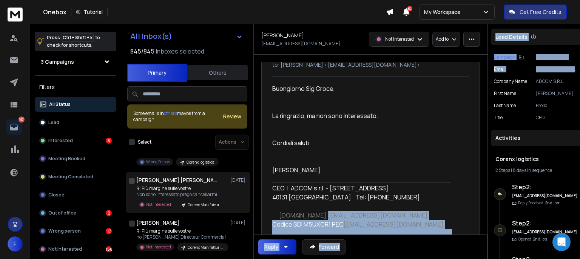
scroll to position [1026, 0]
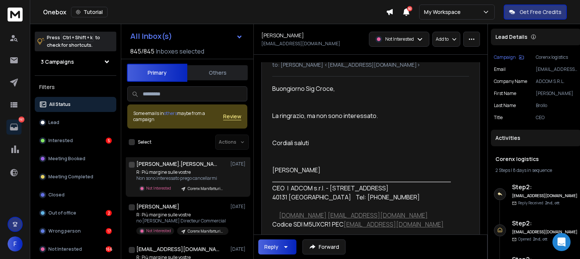
click at [221, 194] on div "[PERSON_NAME].[PERSON_NAME] [DATE] R: Più margine sulle vostre Non sono interes…" at bounding box center [188, 176] width 125 height 41
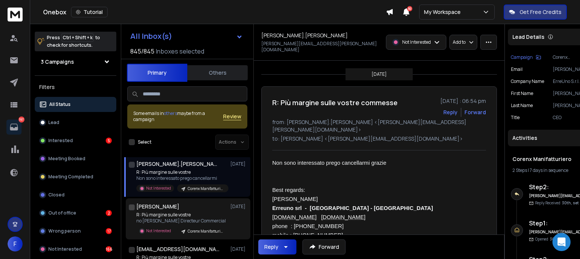
drag, startPoint x: 209, startPoint y: 216, endPoint x: 214, endPoint y: 208, distance: 8.8
click at [210, 216] on p "R: Più margine sulle vostre" at bounding box center [181, 215] width 91 height 6
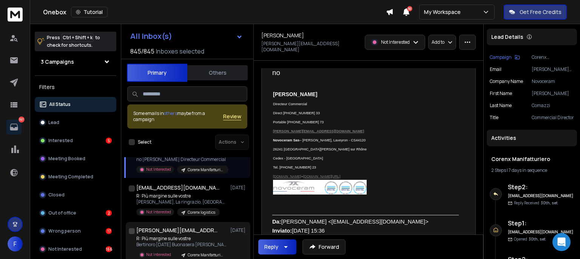
scroll to position [1147, 0]
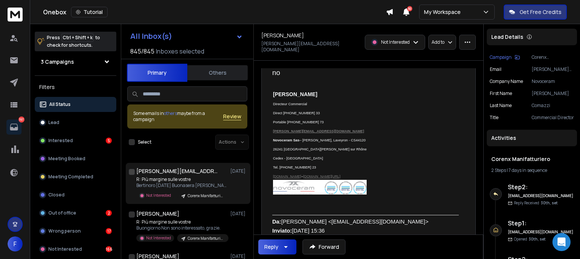
click at [219, 178] on p "R: Più margine sulle vostre" at bounding box center [181, 180] width 91 height 6
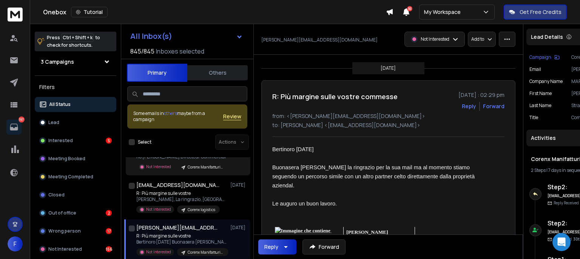
scroll to position [1087, 0]
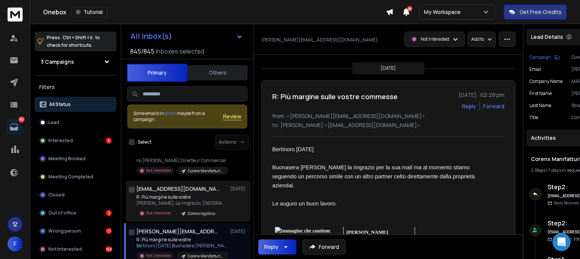
click at [209, 193] on div "[EMAIL_ADDRESS][DOMAIN_NAME] [DATE] R: Più margine sulle vostre Salve [PERSON_N…" at bounding box center [191, 201] width 111 height 32
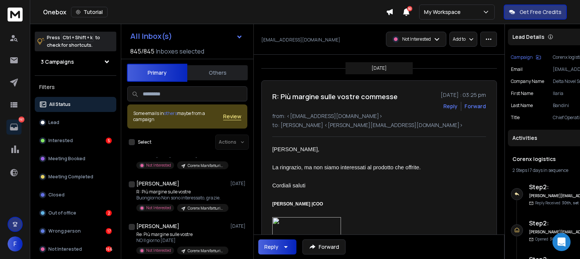
scroll to position [1207, 0]
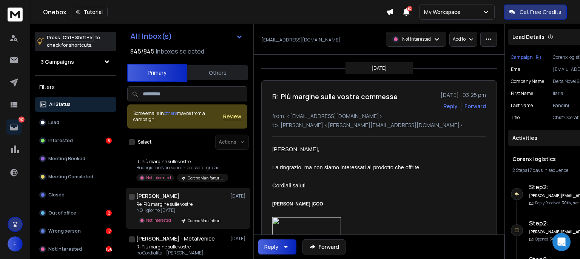
click at [219, 198] on div "[PERSON_NAME] [DATE]" at bounding box center [191, 196] width 111 height 8
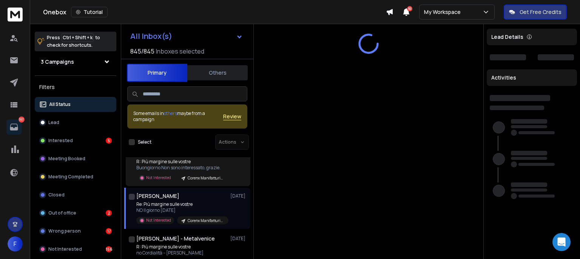
click at [223, 166] on p "Buongiorno Non sono interessato, grazie." at bounding box center [181, 168] width 91 height 6
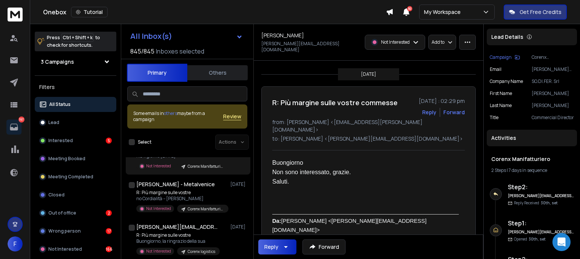
scroll to position [1268, 0]
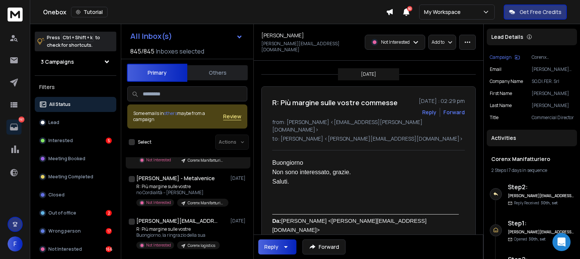
click at [225, 186] on p "R: Più margine sulle vostre" at bounding box center [181, 187] width 91 height 6
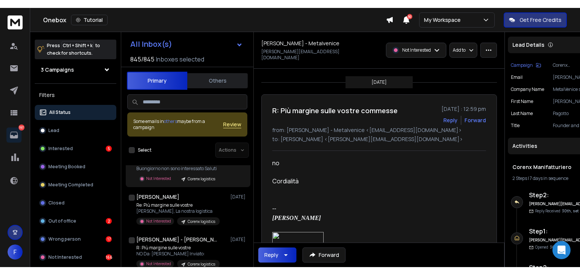
scroll to position [1600, 0]
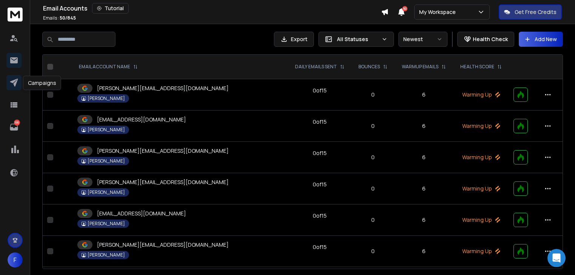
click at [18, 79] on link at bounding box center [13, 82] width 15 height 15
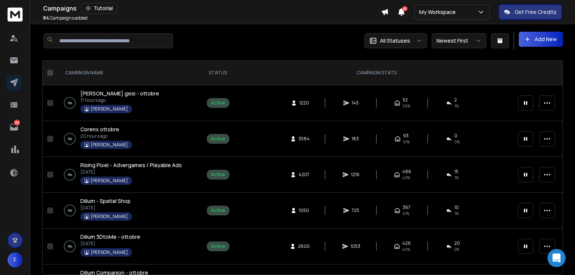
click at [151, 36] on input at bounding box center [108, 40] width 129 height 15
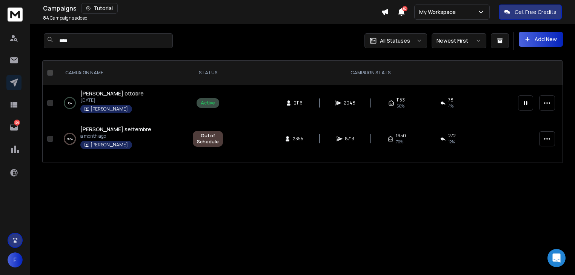
type input "****"
click at [122, 91] on div "1 % Blum ottobre 4 days ago Nadir Abdelli" at bounding box center [122, 103] width 117 height 26
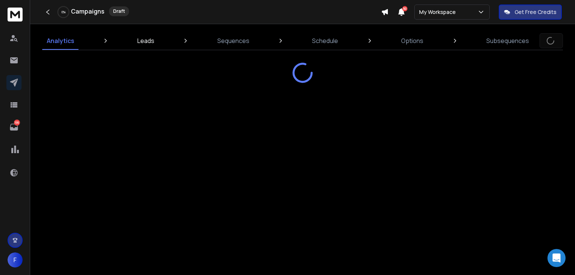
click at [146, 36] on p "Leads" at bounding box center [145, 40] width 17 height 9
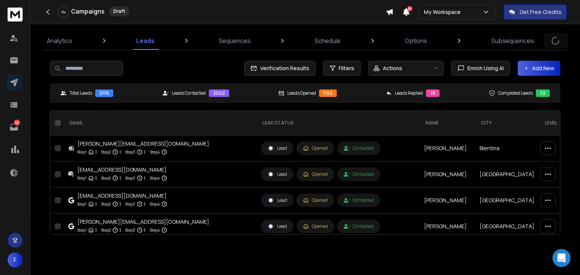
click at [103, 71] on input at bounding box center [86, 68] width 73 height 15
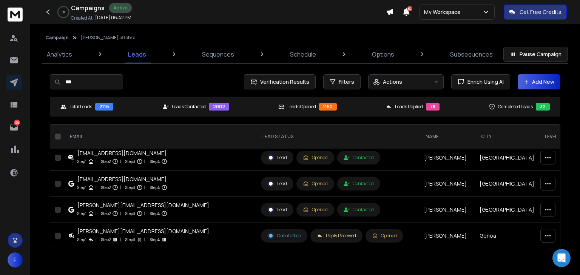
type input "****"
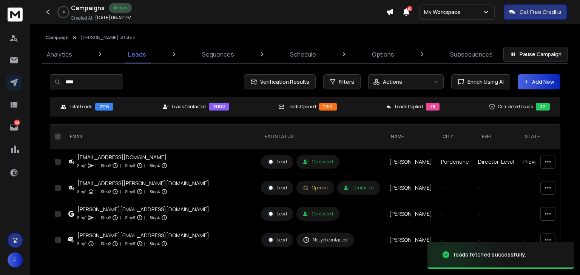
click at [100, 91] on div "**** Verification Results Filters Actions Enrich Using AI Add New Total Leads 2…" at bounding box center [305, 157] width 510 height 166
click at [90, 82] on input "****" at bounding box center [86, 81] width 73 height 15
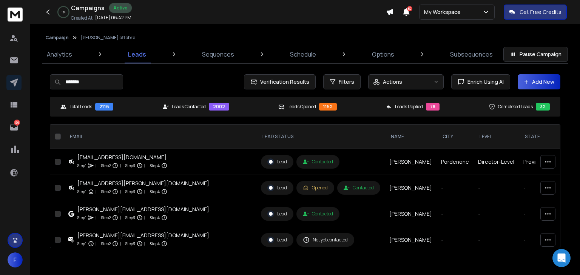
type input "********"
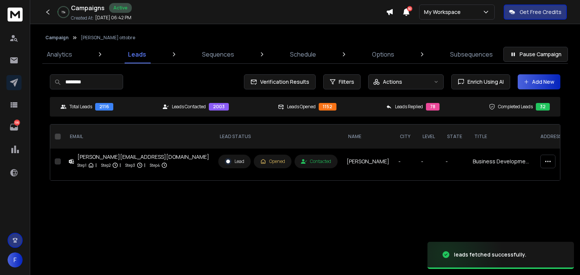
click at [57, 165] on button "button" at bounding box center [58, 161] width 6 height 6
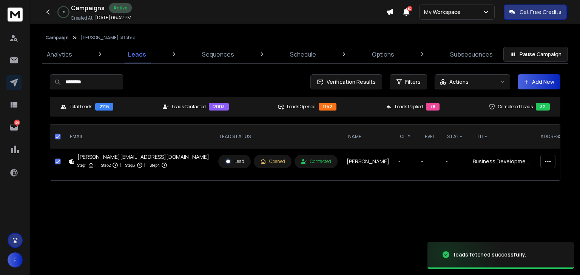
click at [547, 165] on icon "button" at bounding box center [547, 161] width 7 height 7
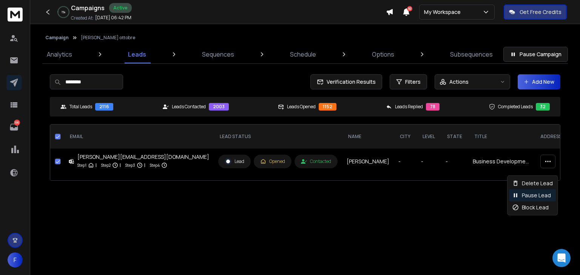
click at [535, 197] on p "Pause Lead" at bounding box center [535, 196] width 29 height 8
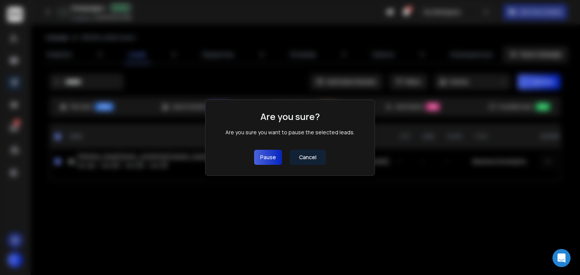
click at [263, 155] on button "Pause" at bounding box center [268, 157] width 28 height 15
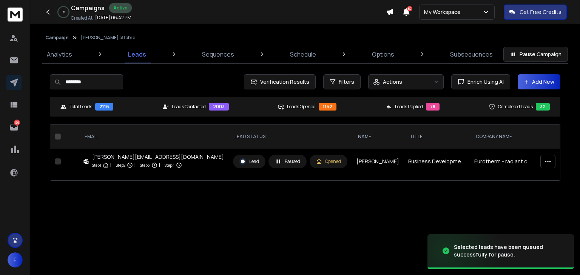
click at [546, 159] on icon "button" at bounding box center [547, 161] width 7 height 7
click at [523, 199] on p "Block Lead" at bounding box center [528, 202] width 27 height 8
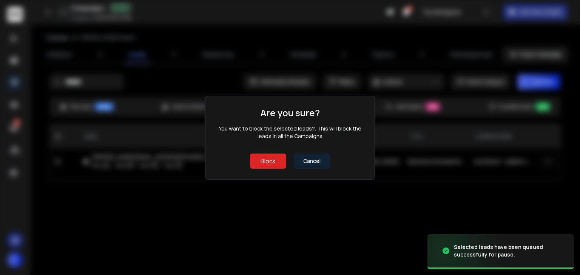
drag, startPoint x: 271, startPoint y: 168, endPoint x: 271, endPoint y: 164, distance: 4.2
click at [271, 167] on button "Block" at bounding box center [268, 161] width 36 height 15
